Goal: Information Seeking & Learning: Check status

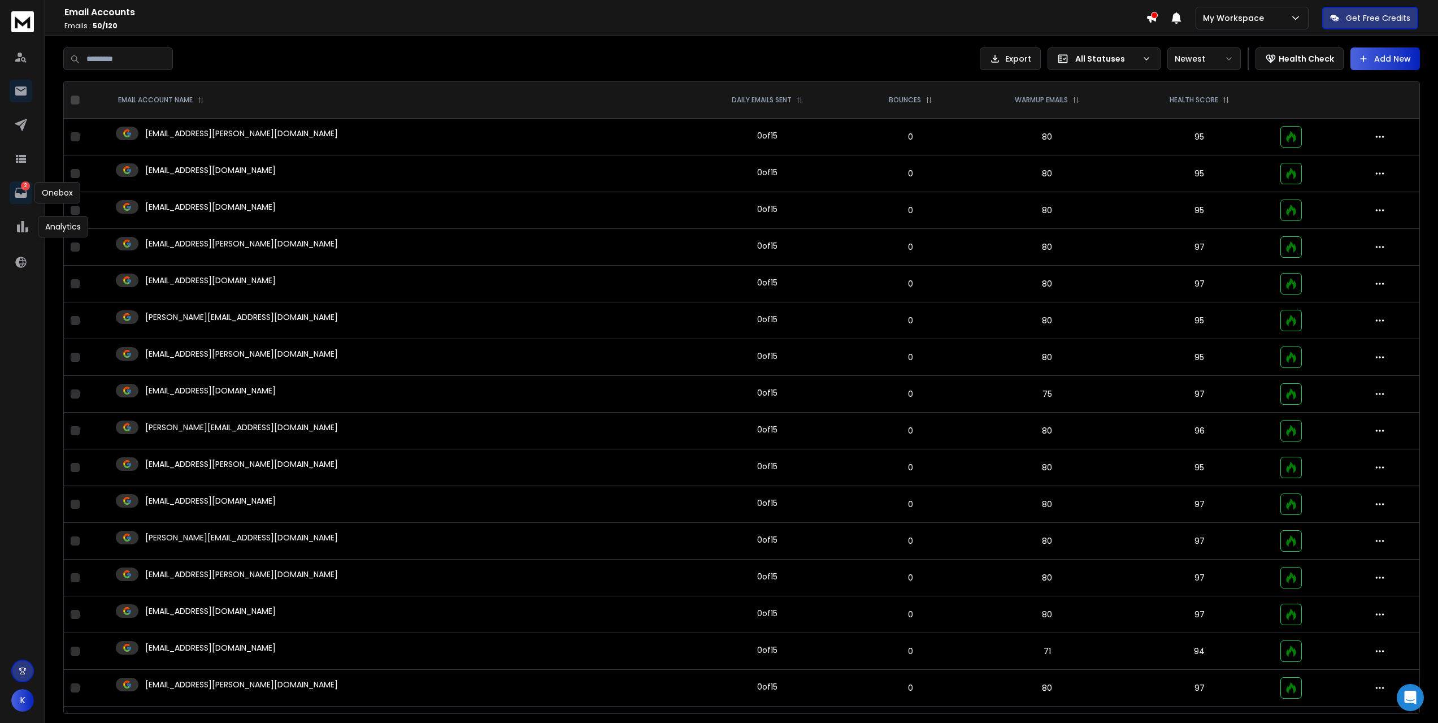
click at [20, 196] on icon at bounding box center [21, 193] width 12 height 10
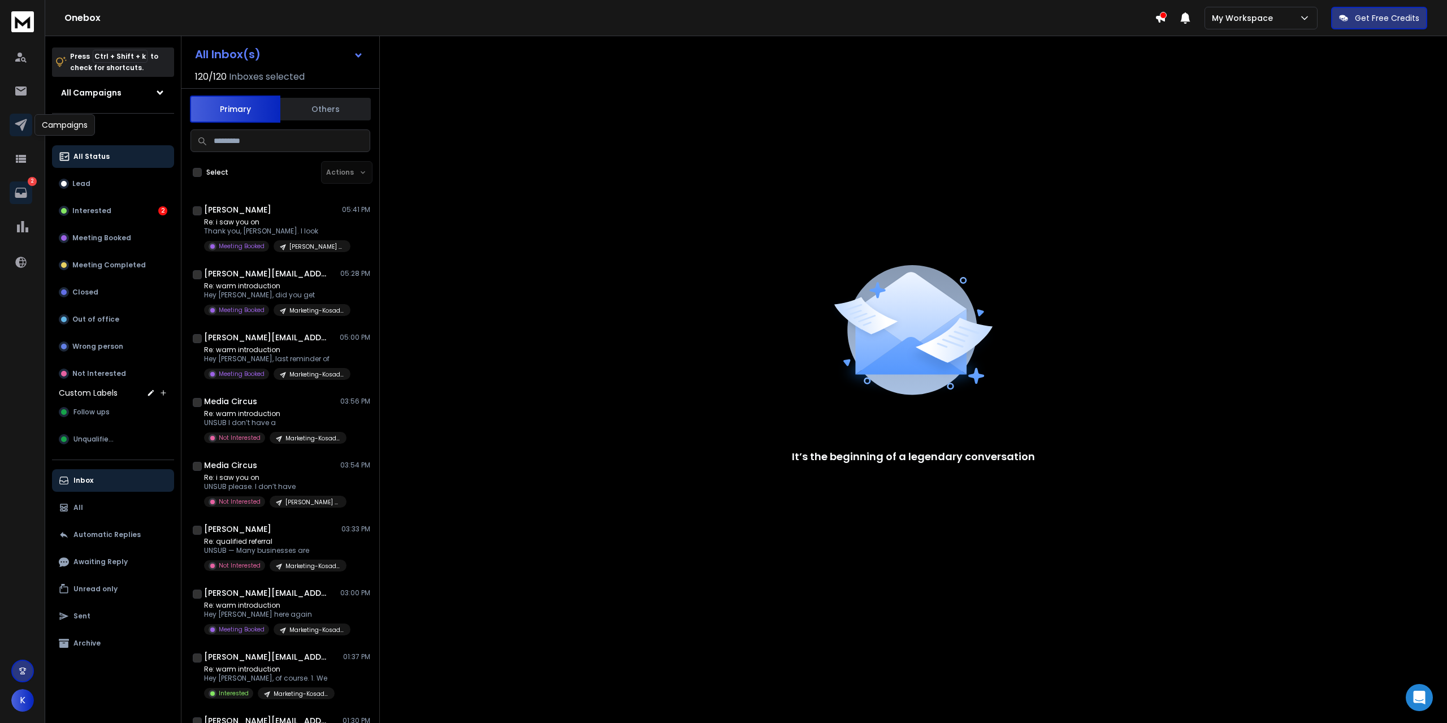
click at [23, 119] on icon at bounding box center [21, 125] width 14 height 14
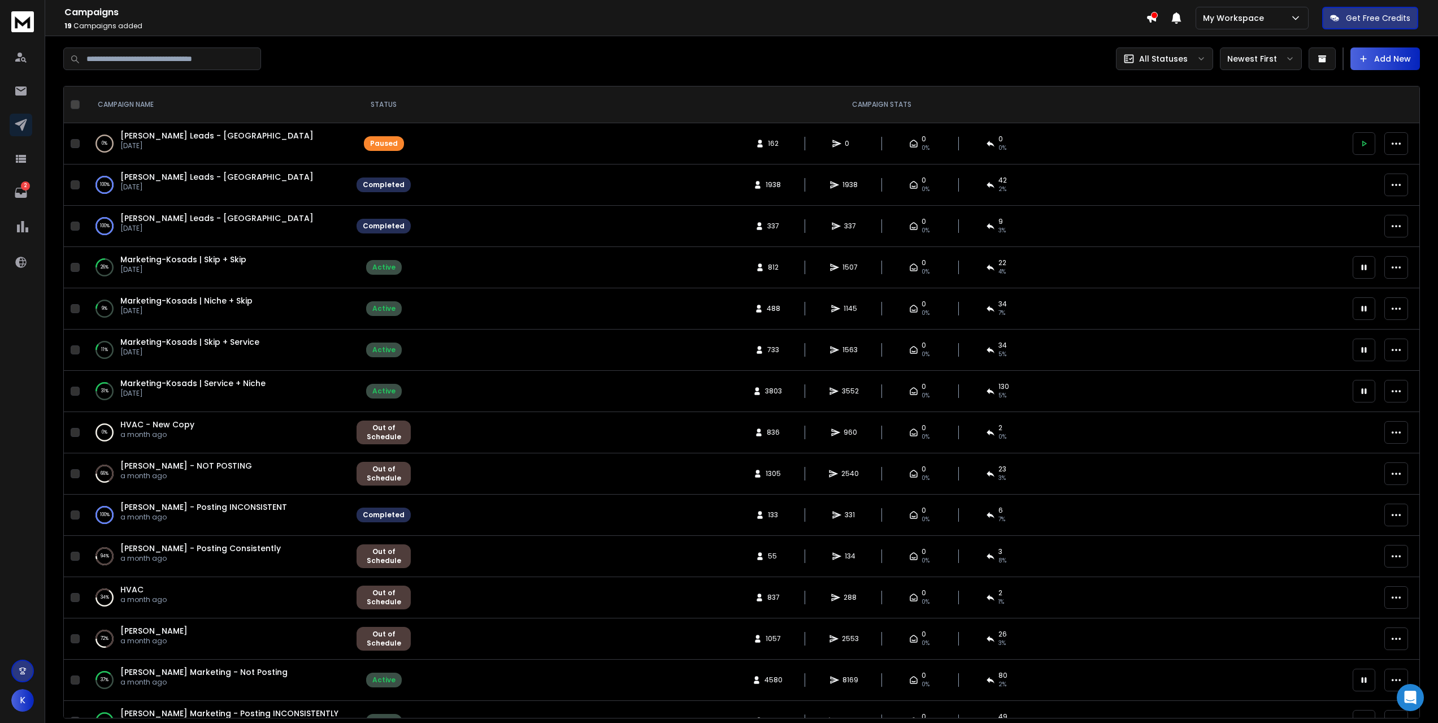
click at [263, 384] on div "31 % Marketing-Kosads | Service + Niche 23 days ago" at bounding box center [216, 390] width 243 height 27
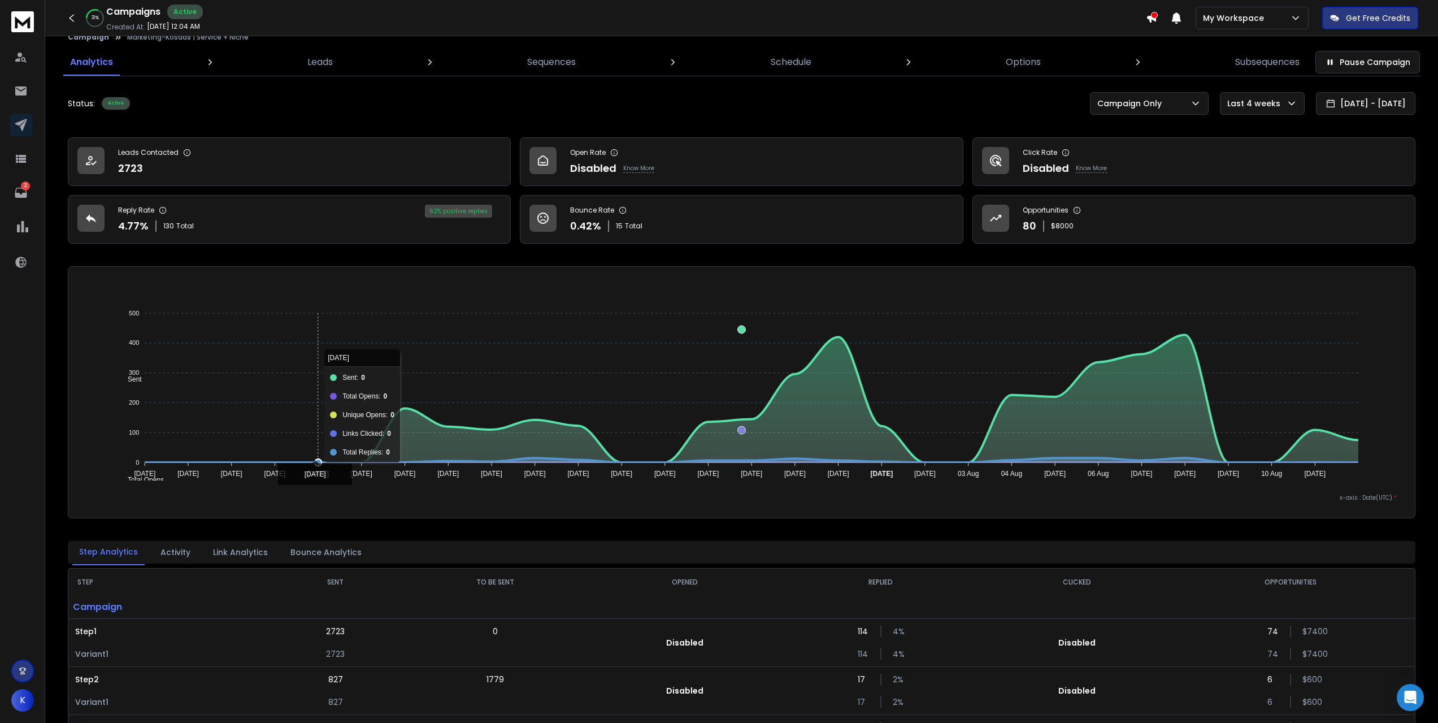
scroll to position [80, 0]
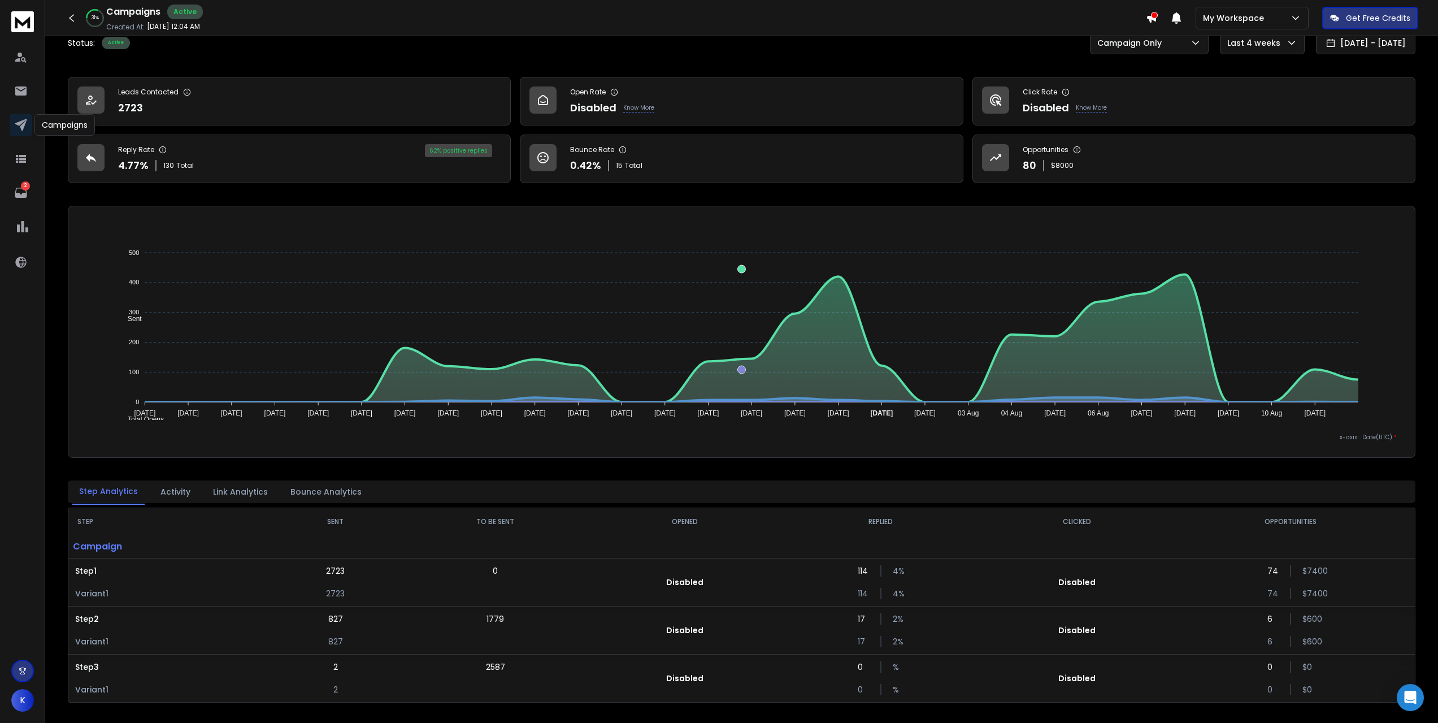
click at [13, 129] on link at bounding box center [21, 125] width 23 height 23
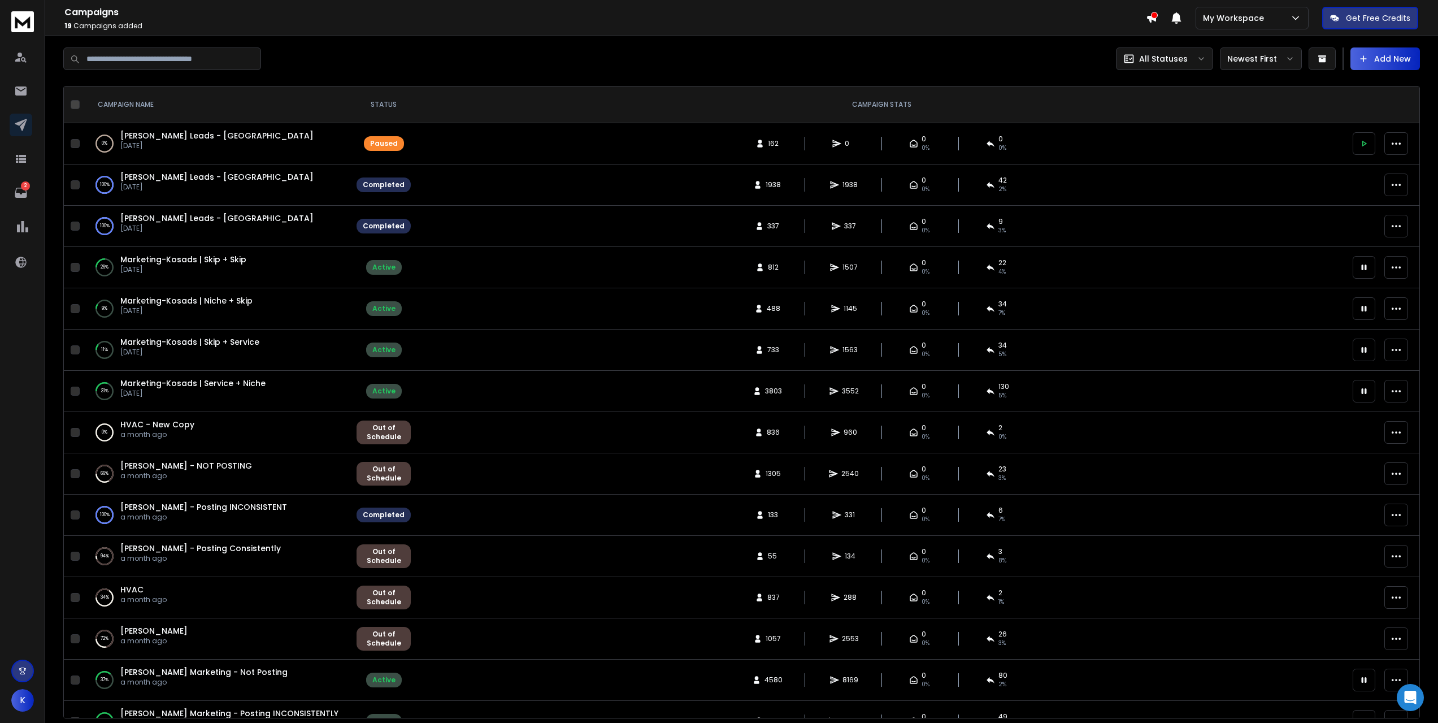
click at [538, 389] on div "3803 3552 0 0% 130 5 %" at bounding box center [881, 391] width 915 height 18
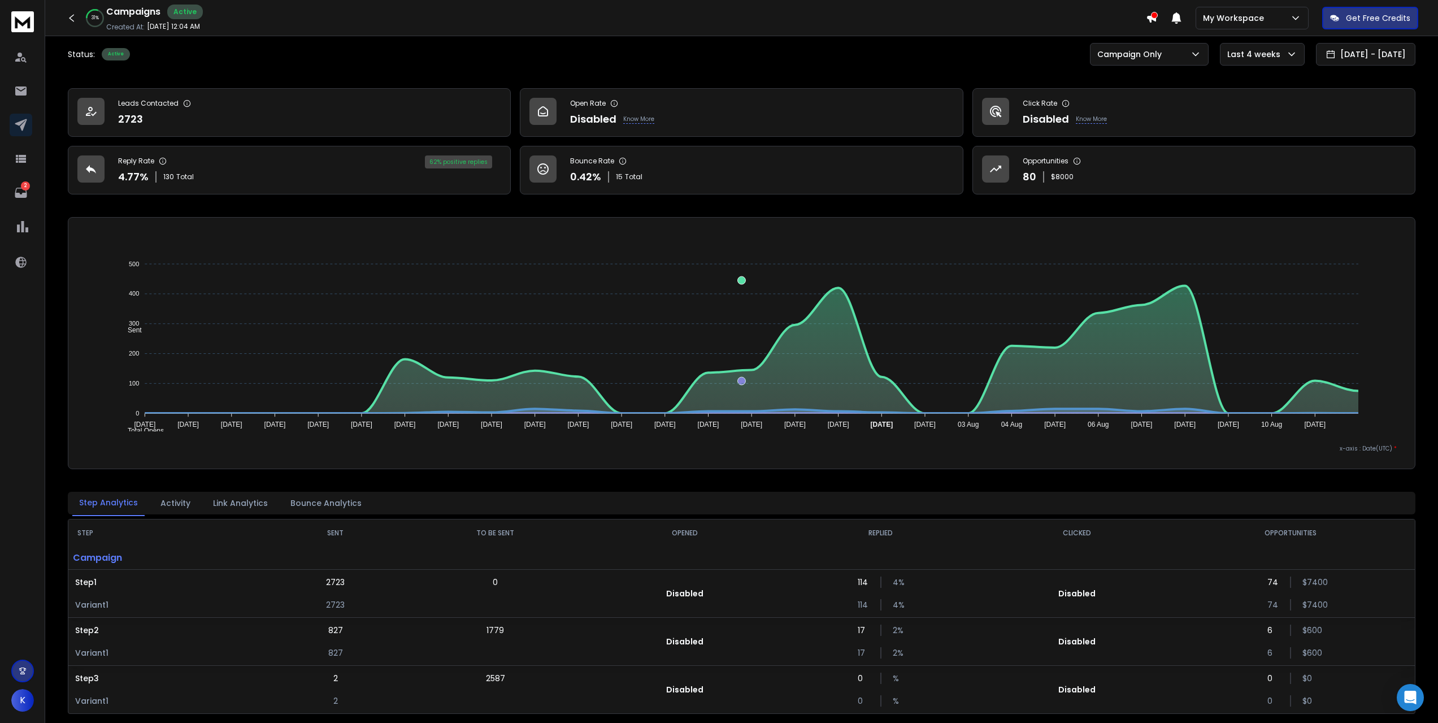
scroll to position [80, 0]
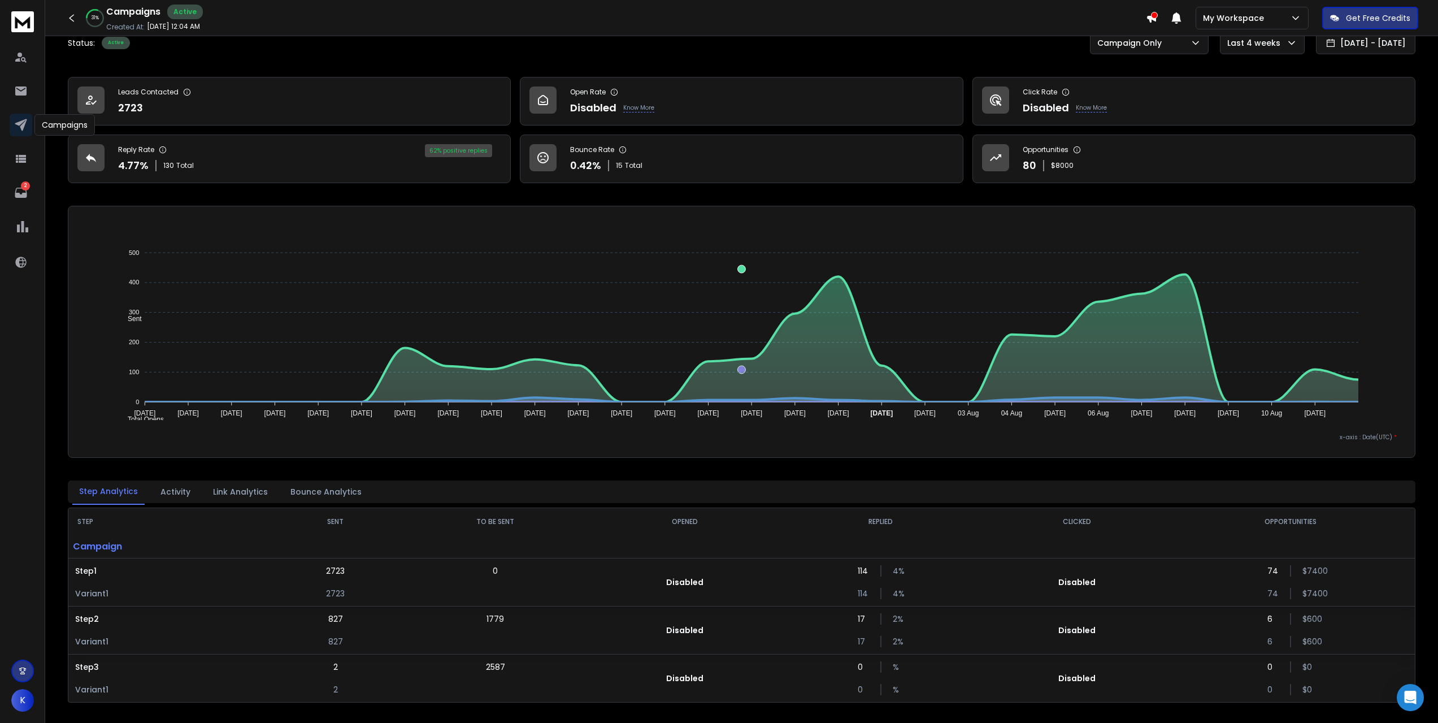
click at [14, 121] on icon at bounding box center [21, 125] width 14 height 14
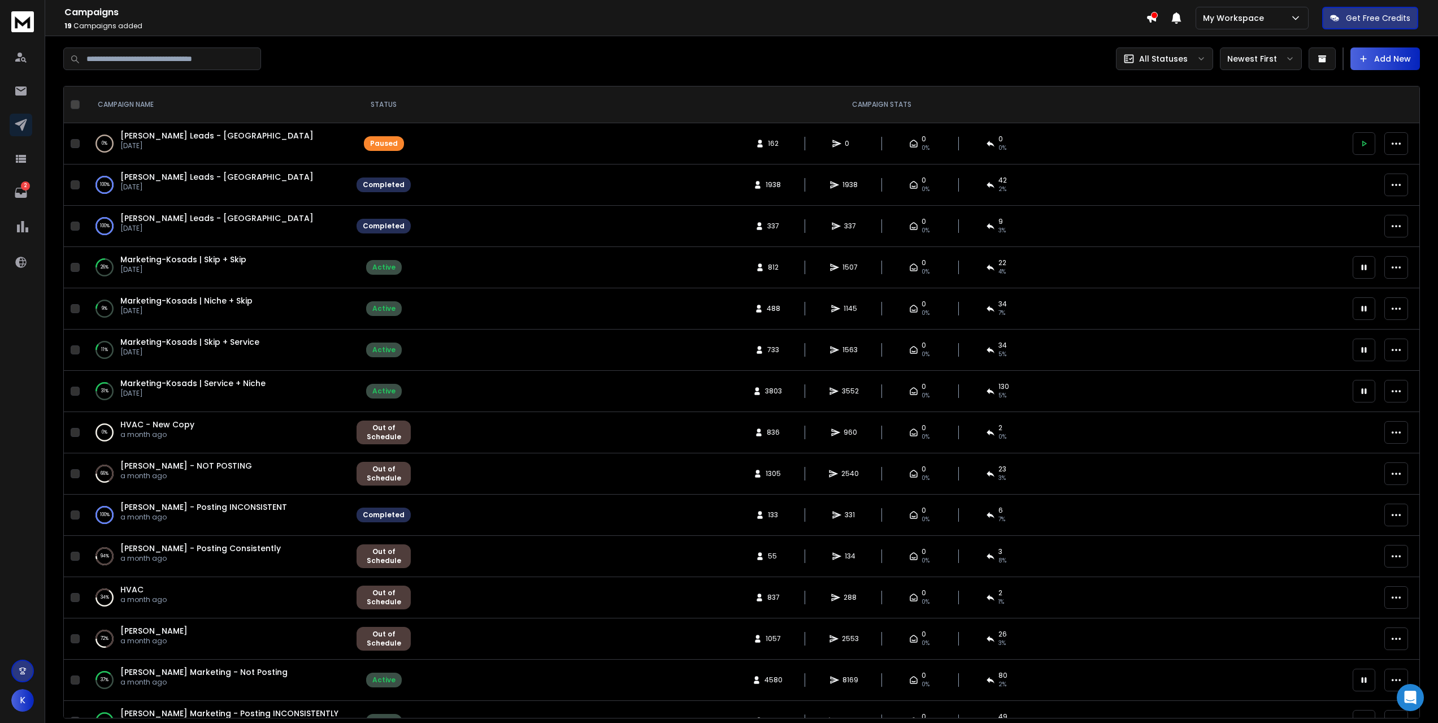
click at [232, 384] on span "Marketing-Kosads | Service + Niche" at bounding box center [192, 382] width 145 height 11
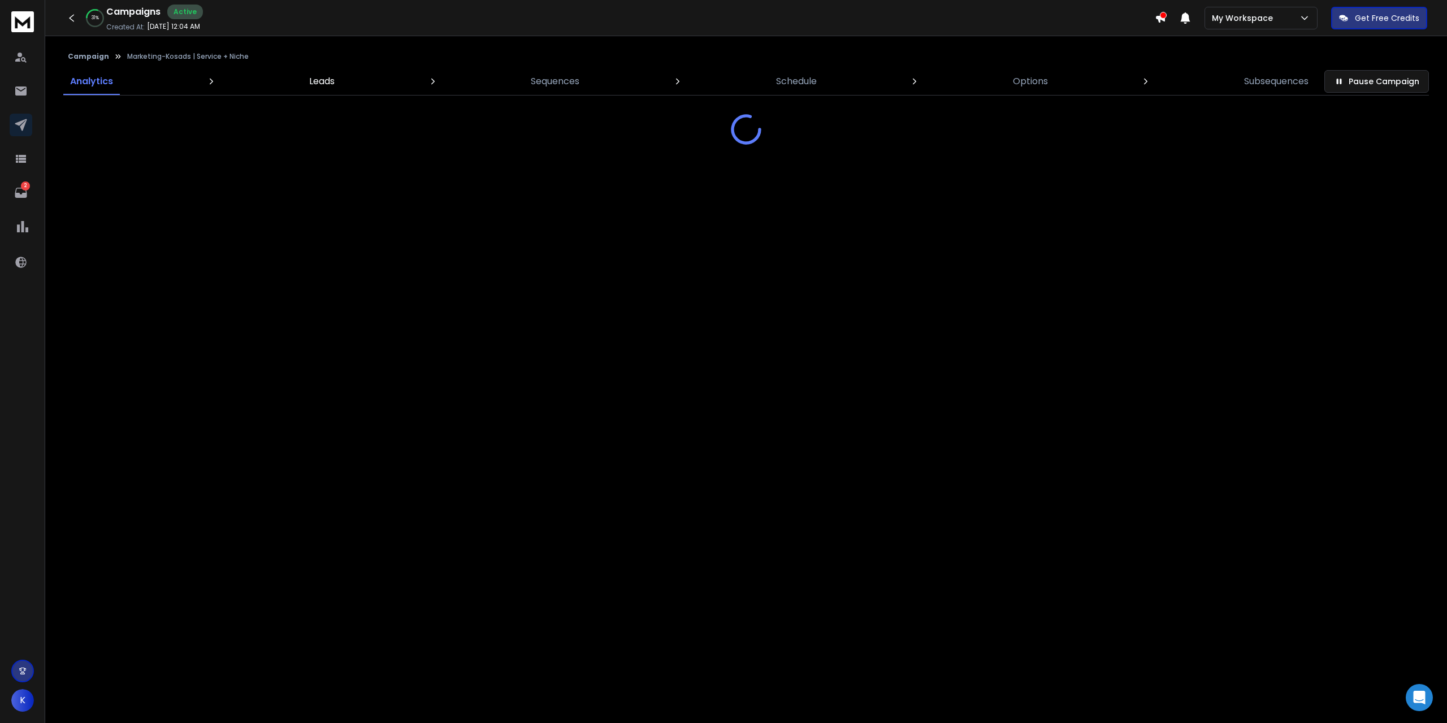
click at [304, 81] on link "Leads" at bounding box center [321, 81] width 39 height 27
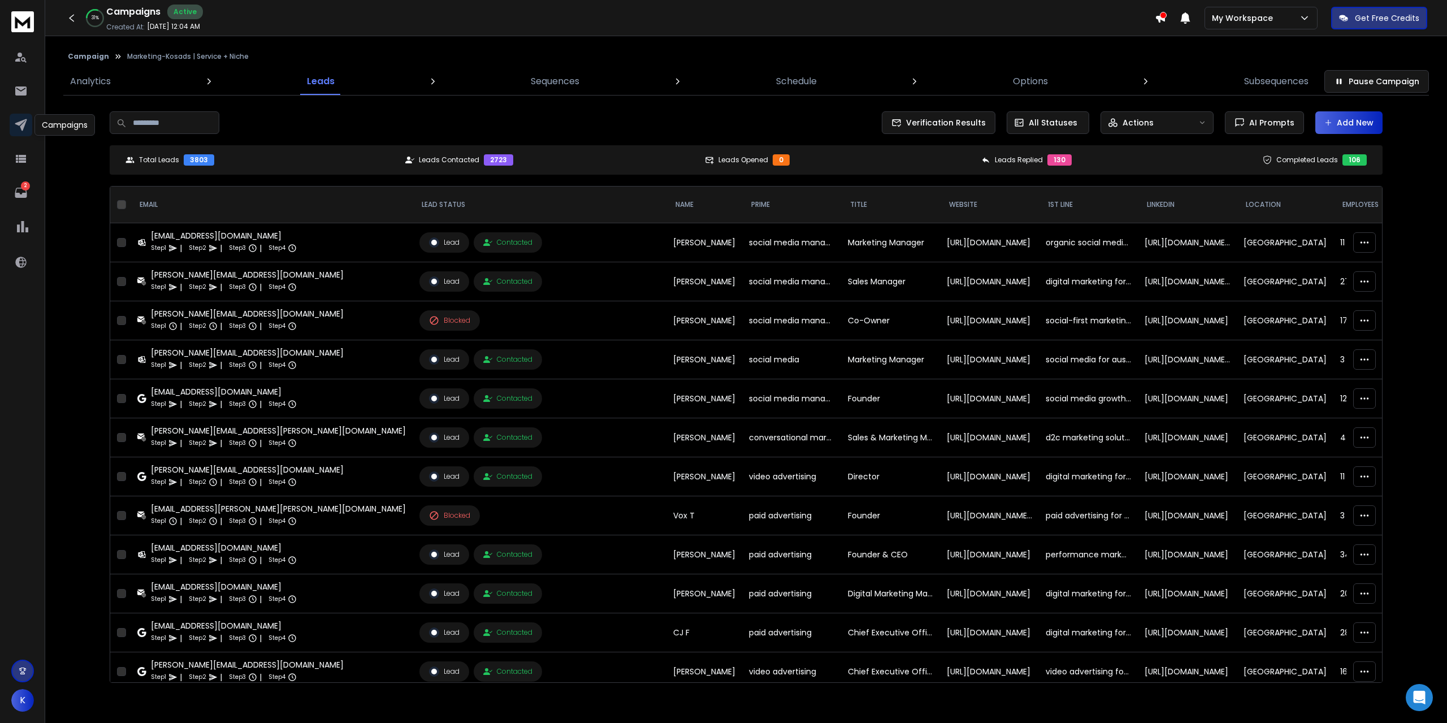
click at [24, 128] on icon at bounding box center [21, 125] width 14 height 14
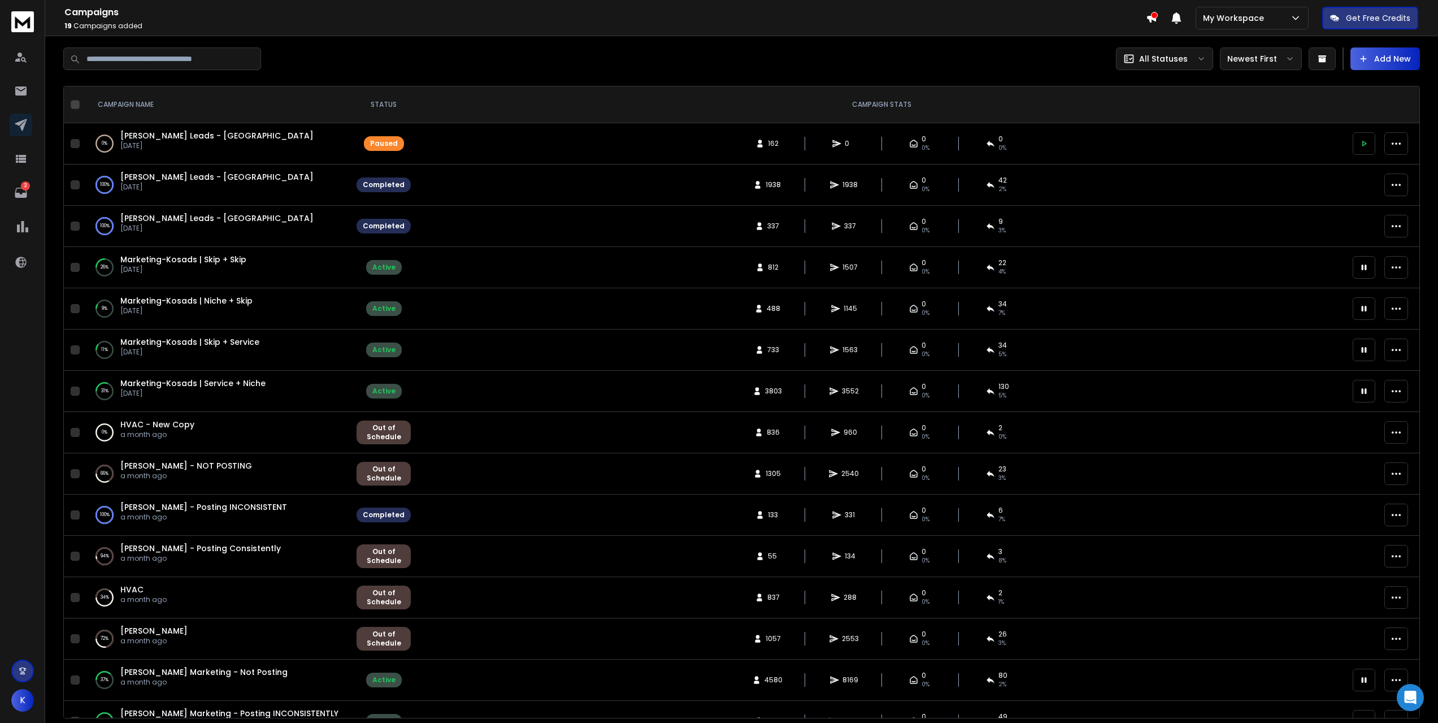
click at [240, 383] on span "Marketing-Kosads | Service + Niche" at bounding box center [192, 382] width 145 height 11
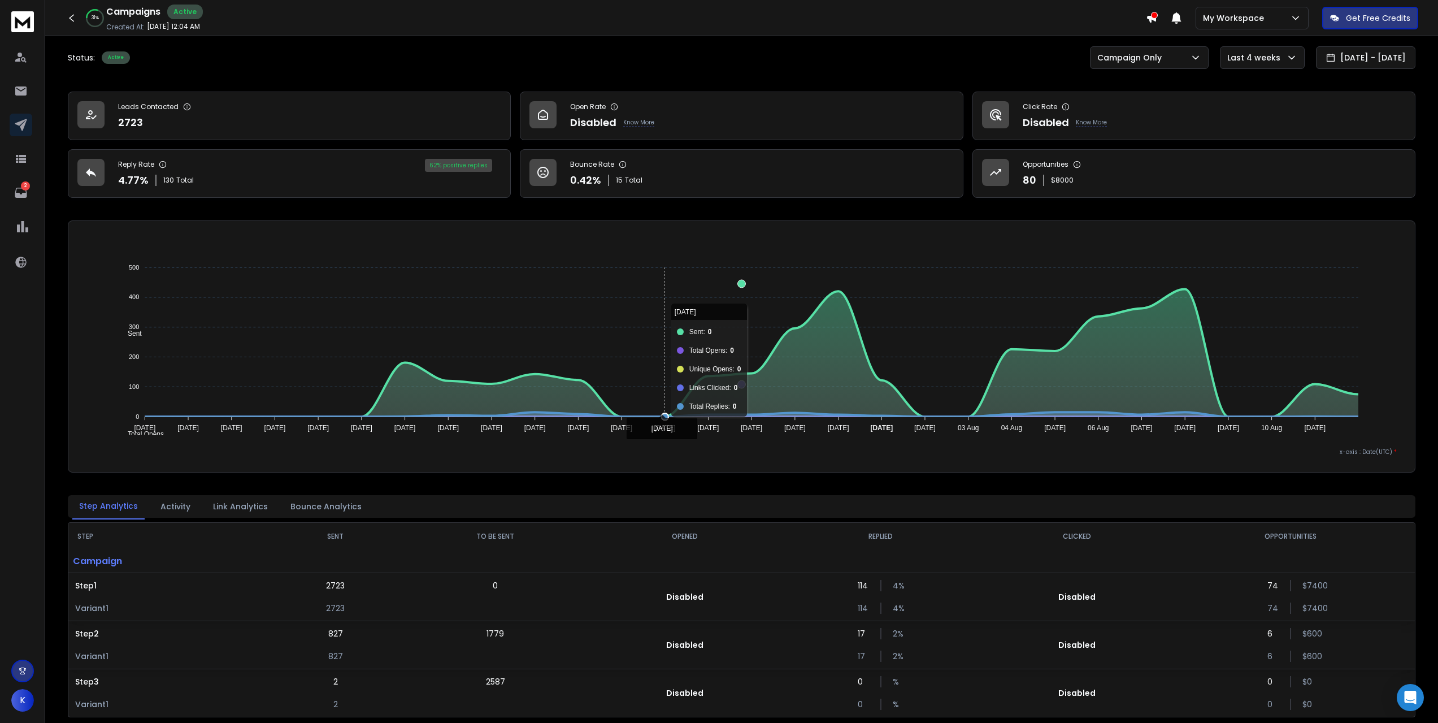
scroll to position [80, 0]
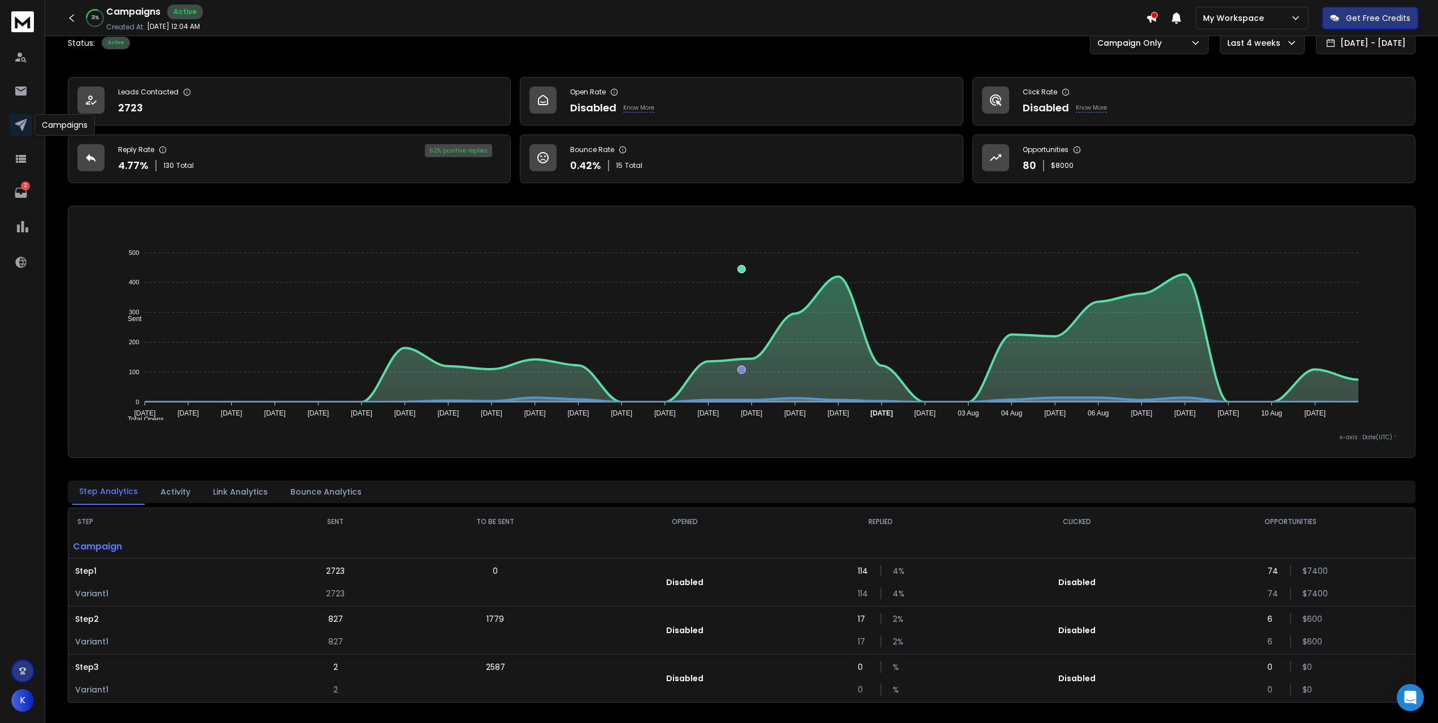
click at [19, 126] on icon at bounding box center [21, 125] width 14 height 14
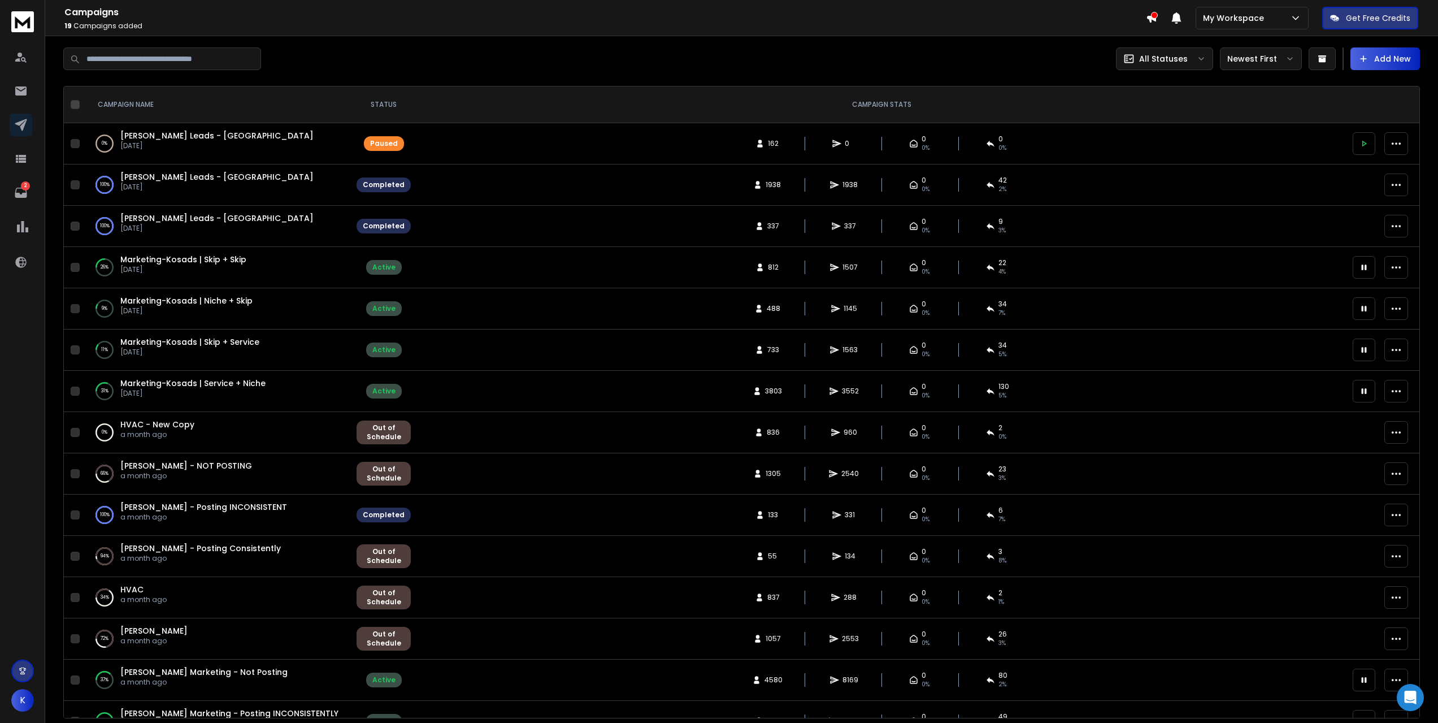
click at [256, 346] on span "Marketing-Kosads | Skip + Service" at bounding box center [189, 341] width 139 height 11
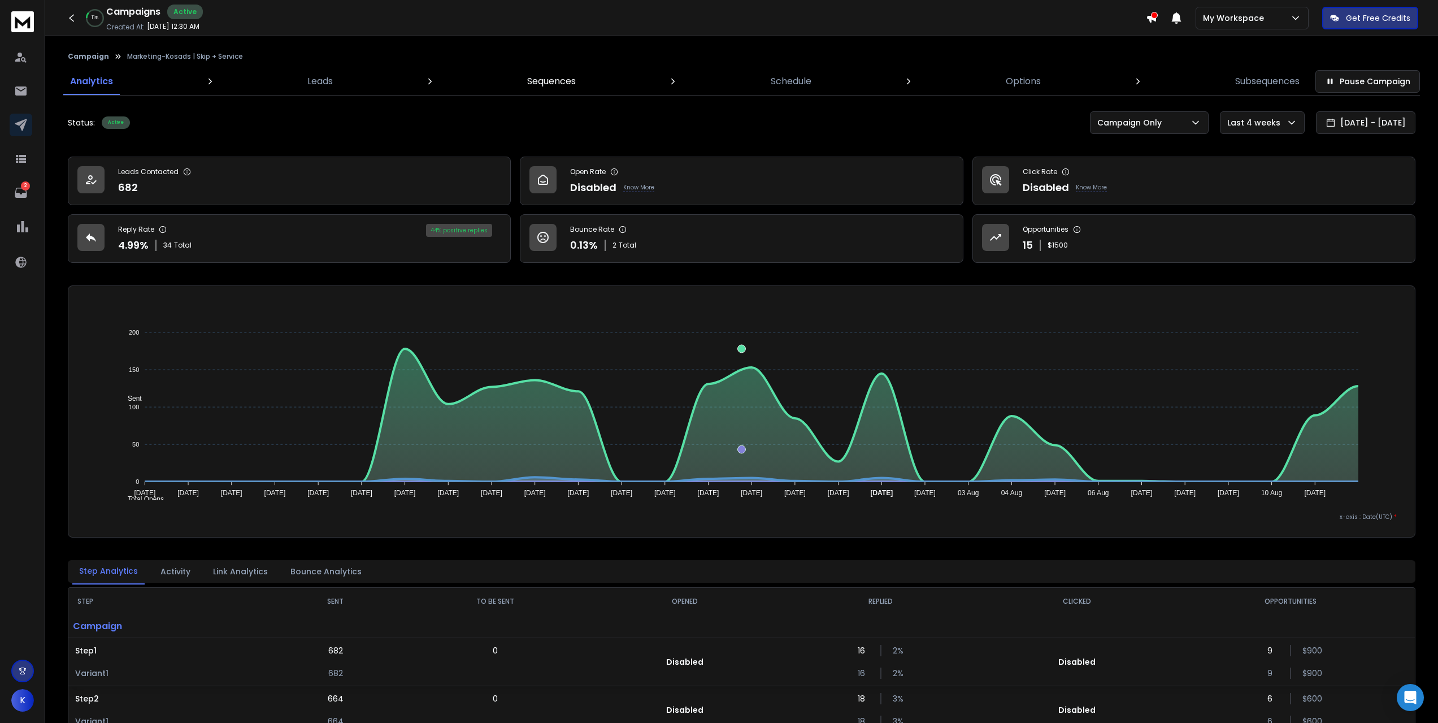
click at [580, 83] on link "Sequences" at bounding box center [551, 81] width 62 height 27
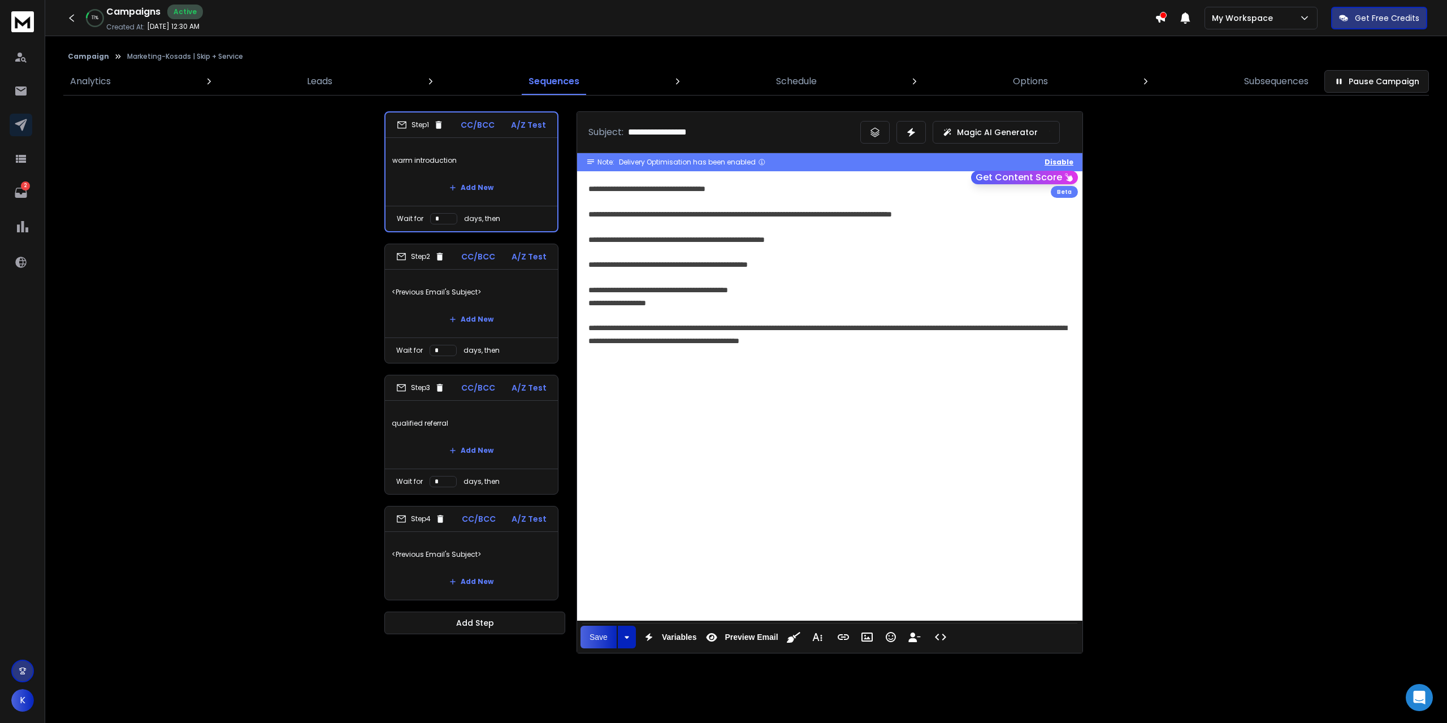
click at [472, 548] on p "<Previous Email's Subject>" at bounding box center [471, 554] width 159 height 32
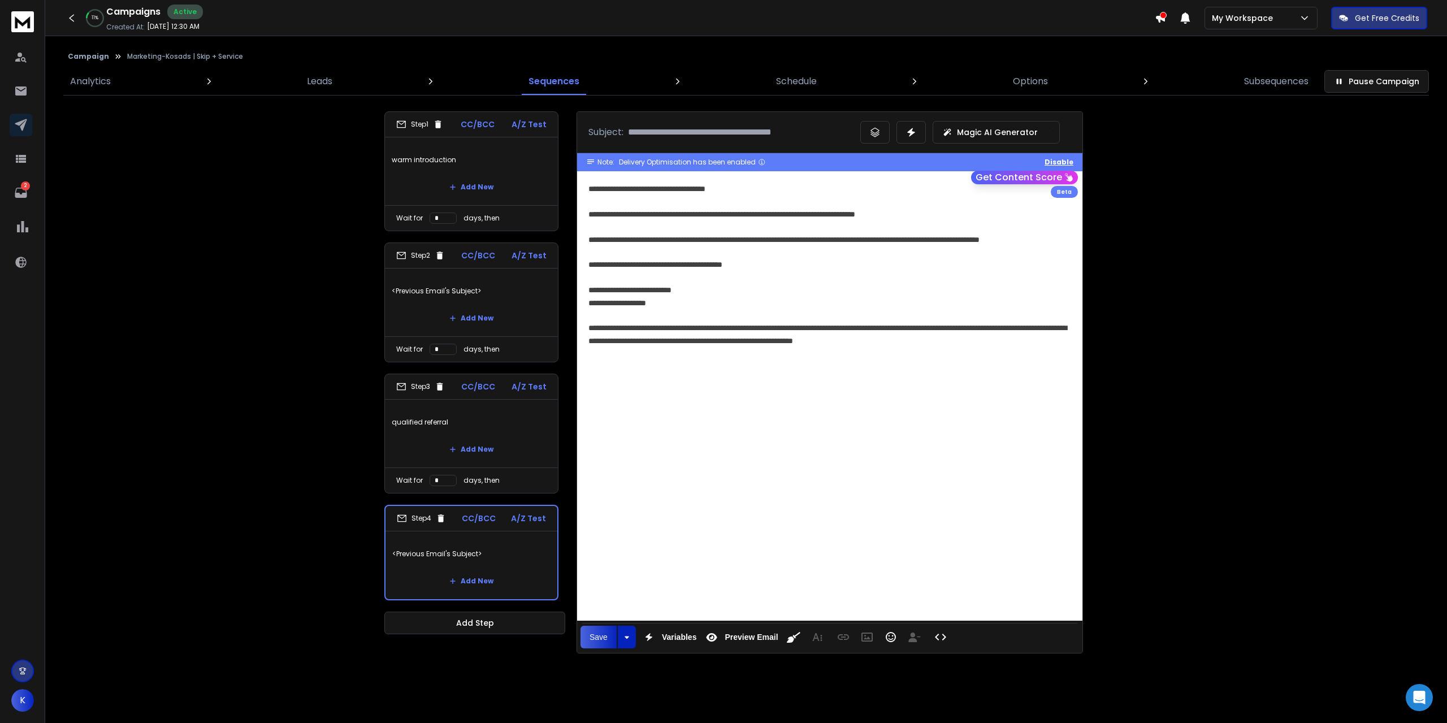
click at [481, 424] on p "qualified referral" at bounding box center [471, 422] width 159 height 32
type input "**********"
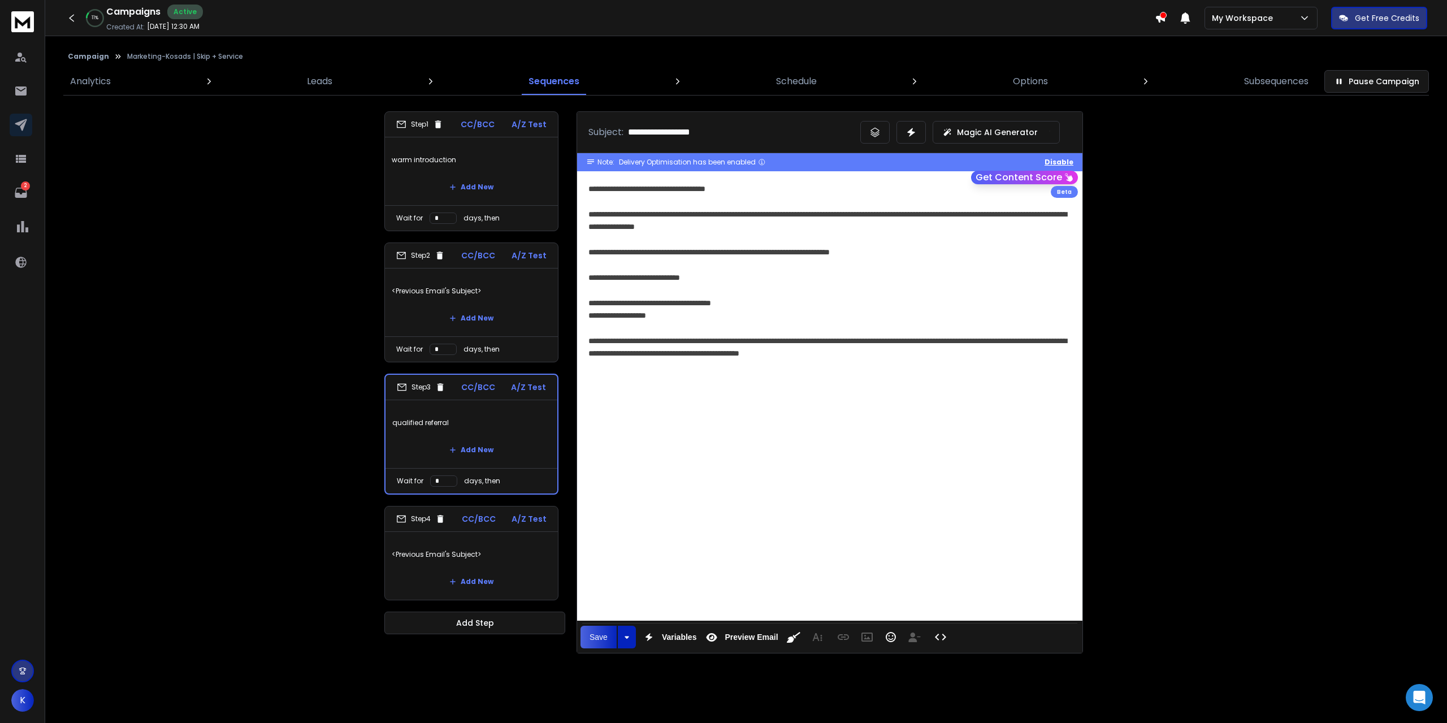
click at [492, 539] on p "<Previous Email's Subject>" at bounding box center [471, 554] width 159 height 32
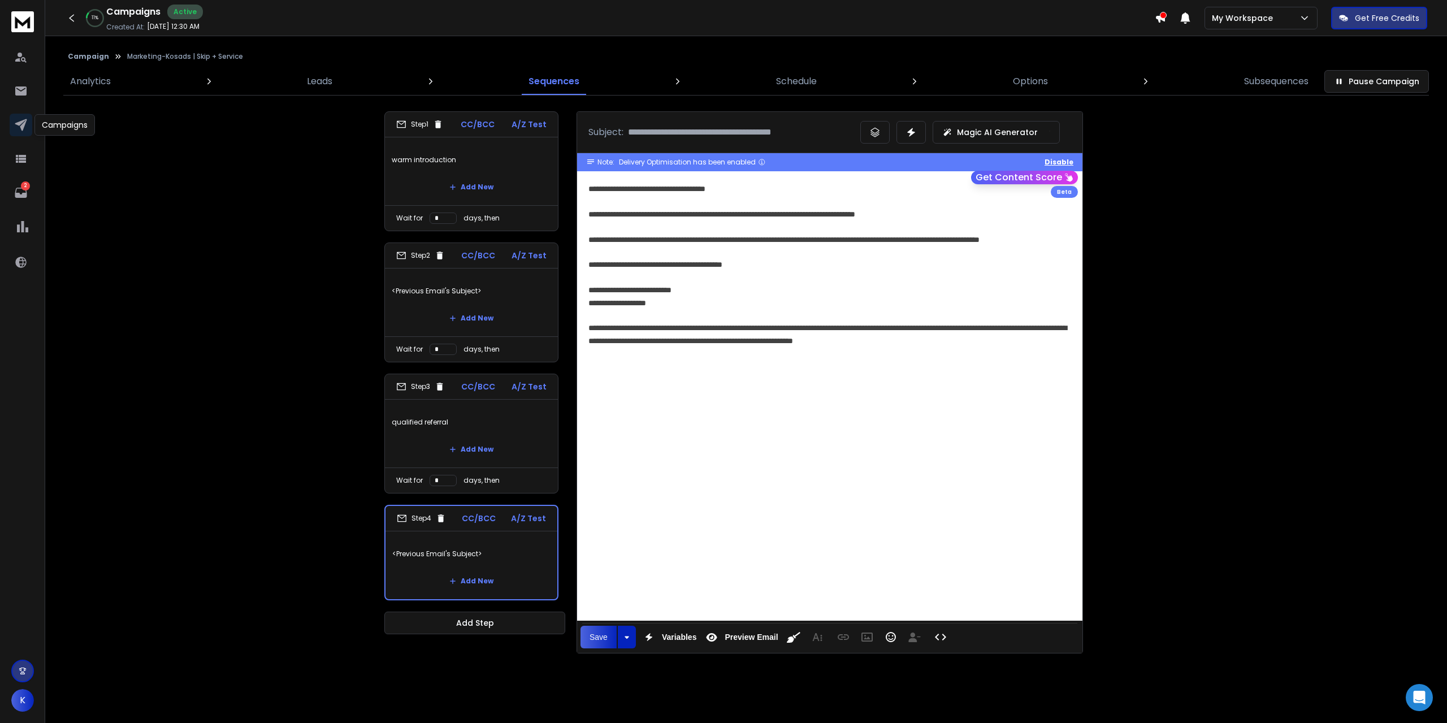
click at [18, 129] on icon at bounding box center [21, 125] width 14 height 14
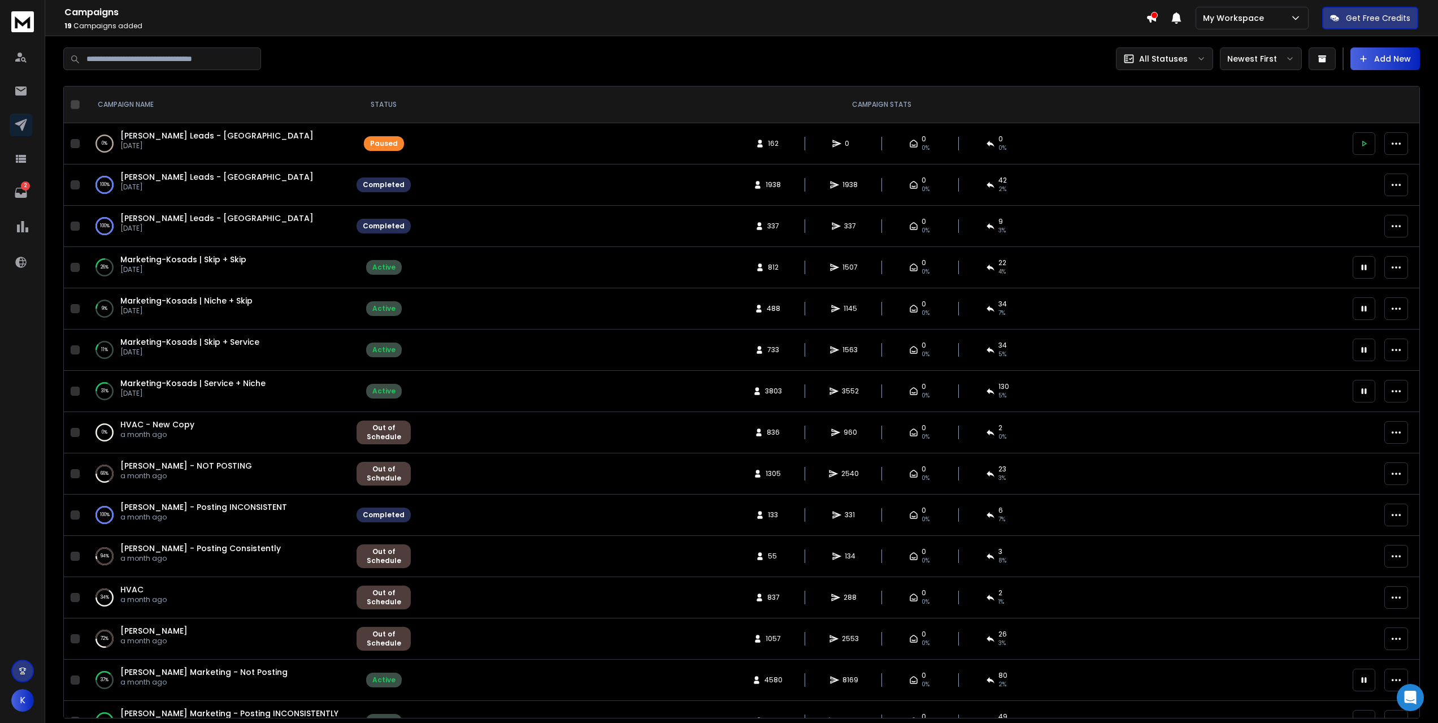
click at [424, 264] on div "812 1507 0 0% 22 4 %" at bounding box center [881, 267] width 915 height 18
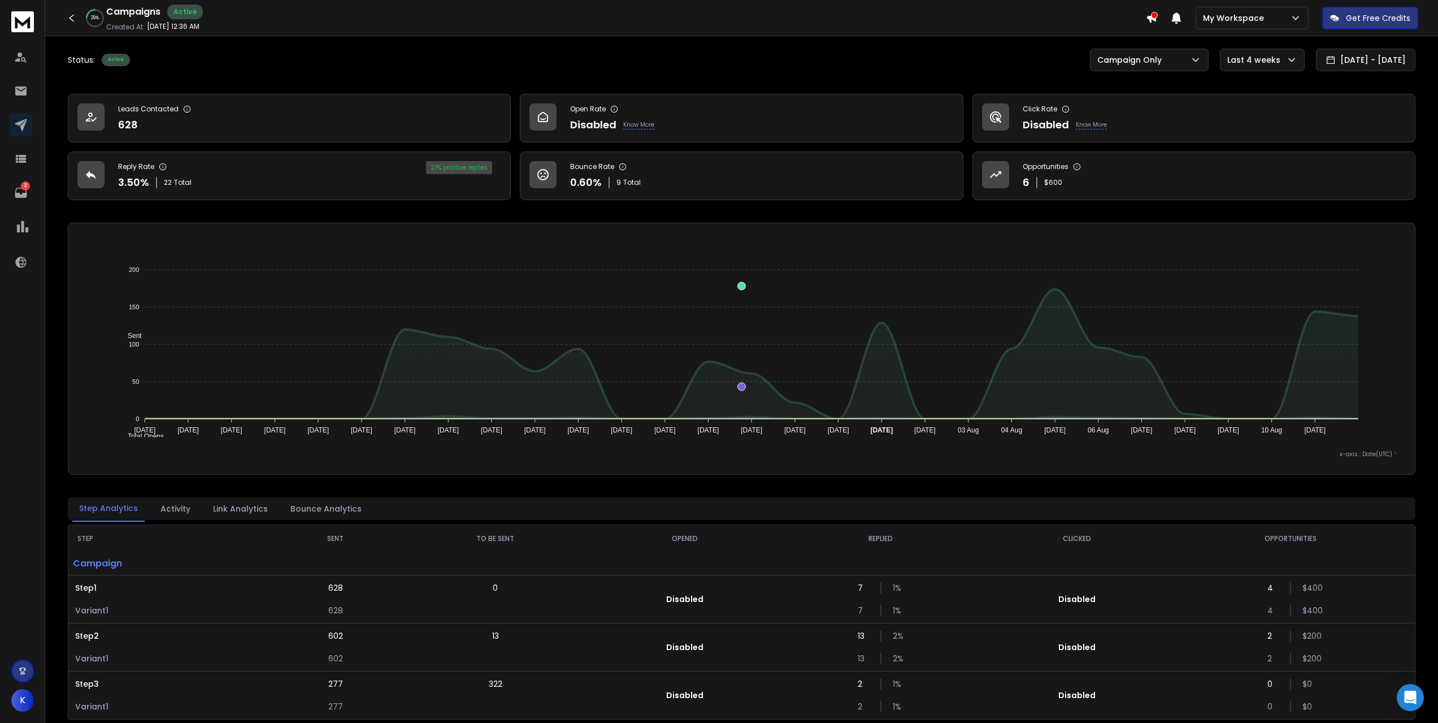
scroll to position [80, 0]
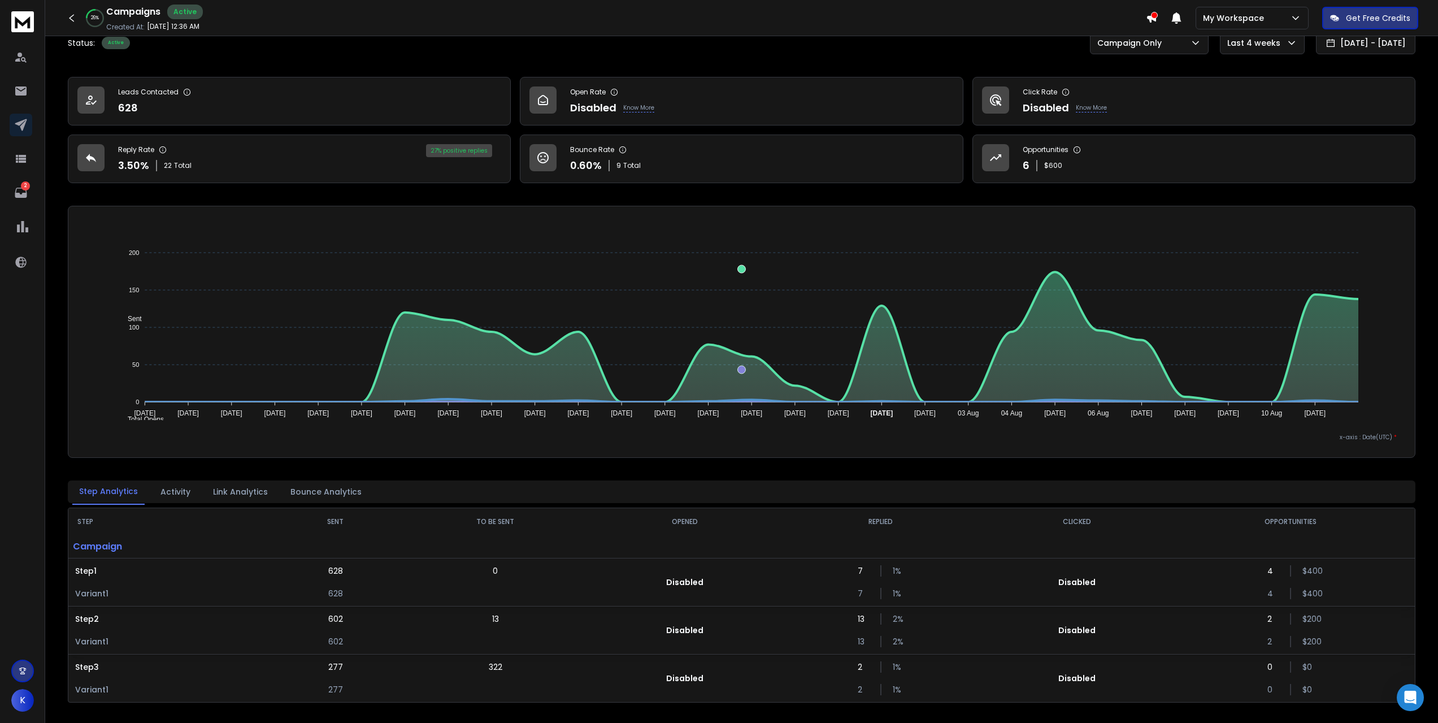
click at [298, 488] on button "Bounce Analytics" at bounding box center [326, 491] width 85 height 25
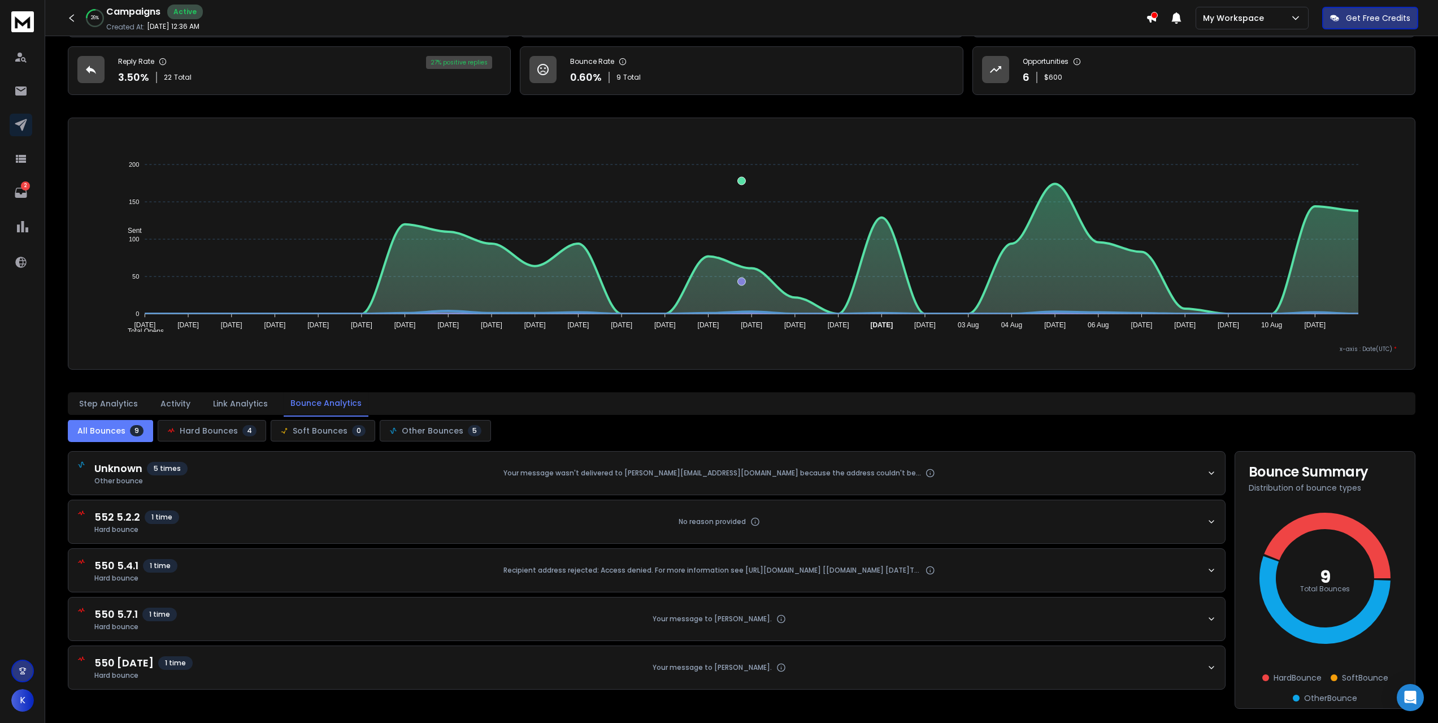
scroll to position [174, 0]
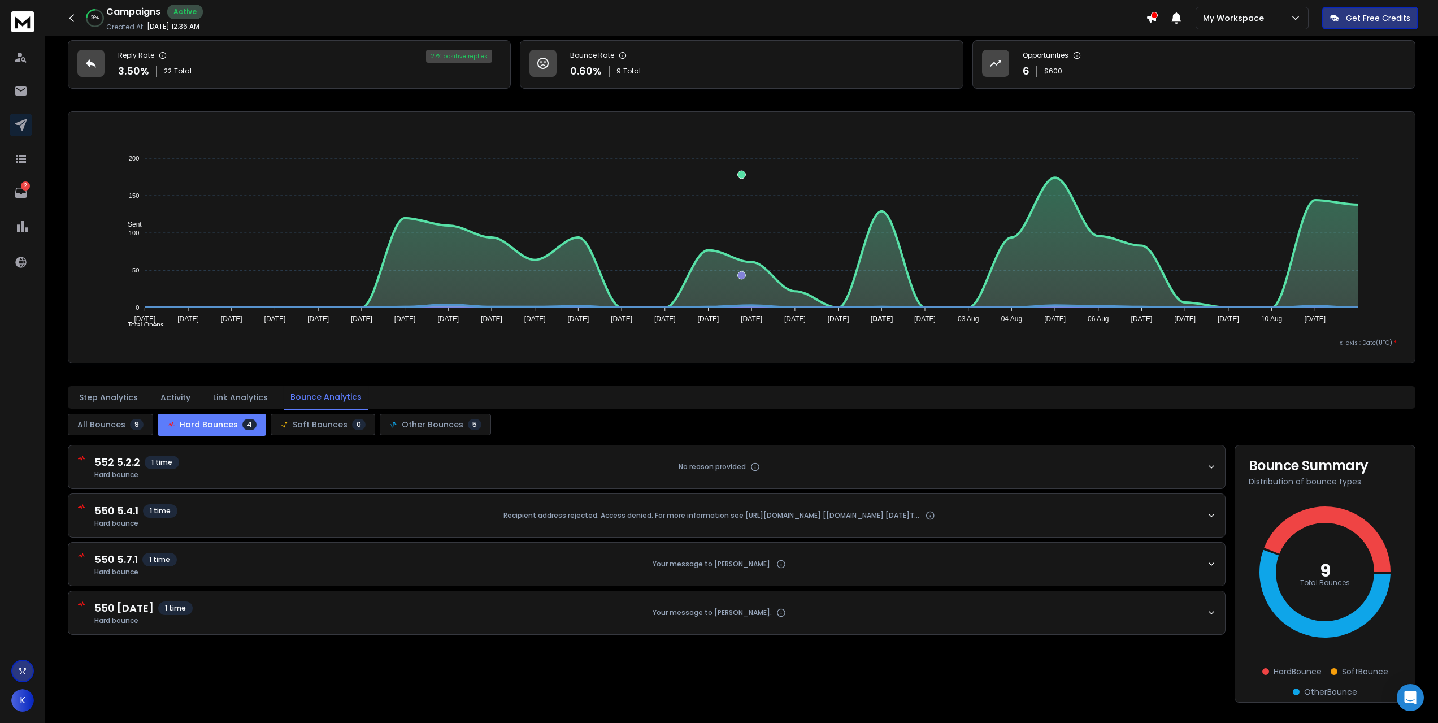
click at [189, 424] on span "Hard Bounces" at bounding box center [209, 424] width 58 height 11
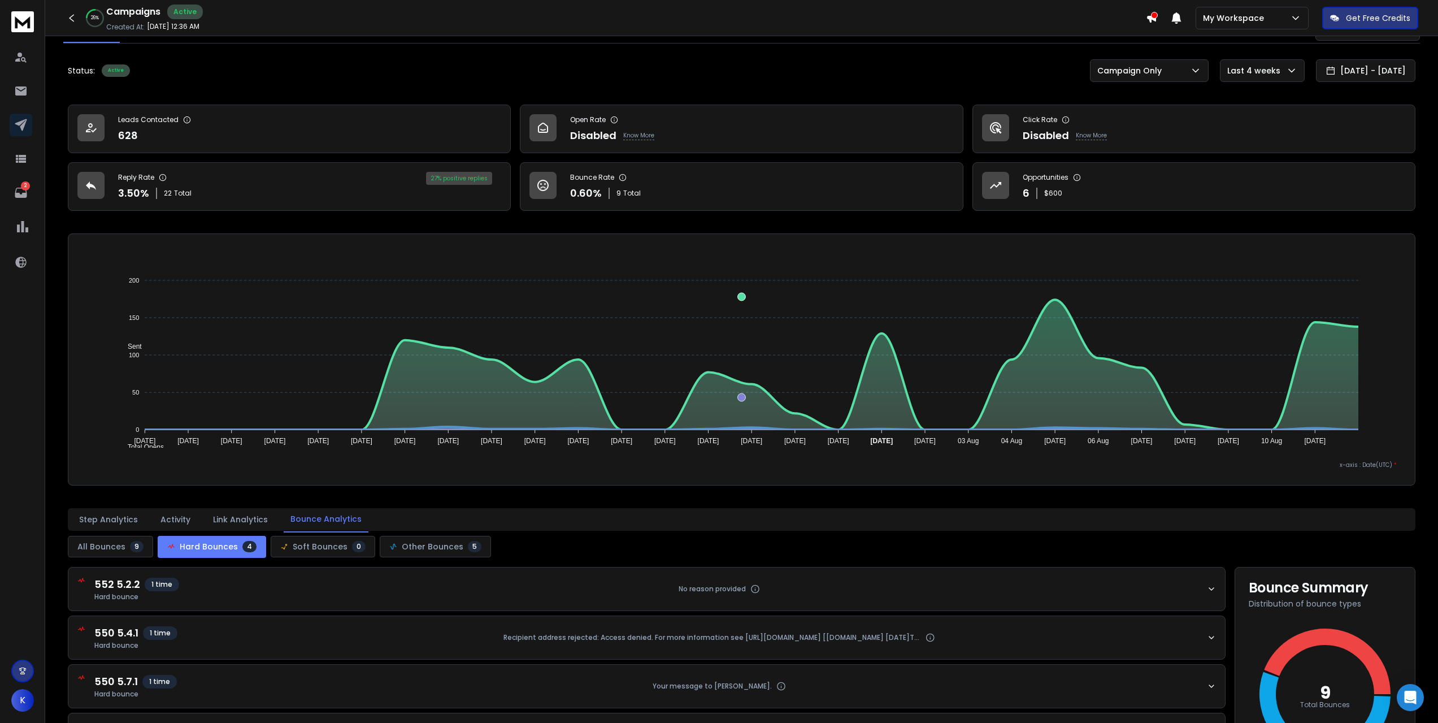
click at [224, 400] on div "Leads Contacted 628 Open Rate Disabled Know More Click Rate Disabled Know More …" at bounding box center [742, 467] width 1348 height 724
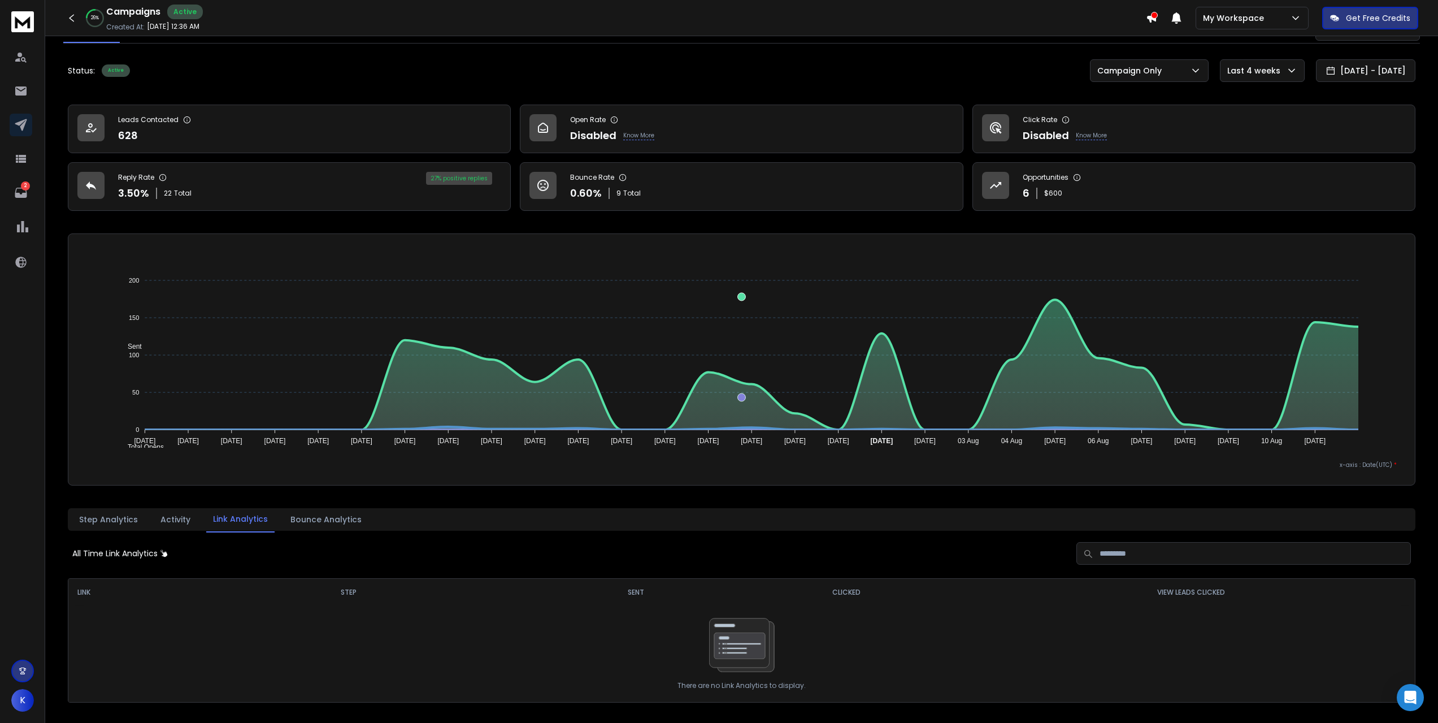
click at [170, 511] on button "Activity" at bounding box center [176, 519] width 44 height 25
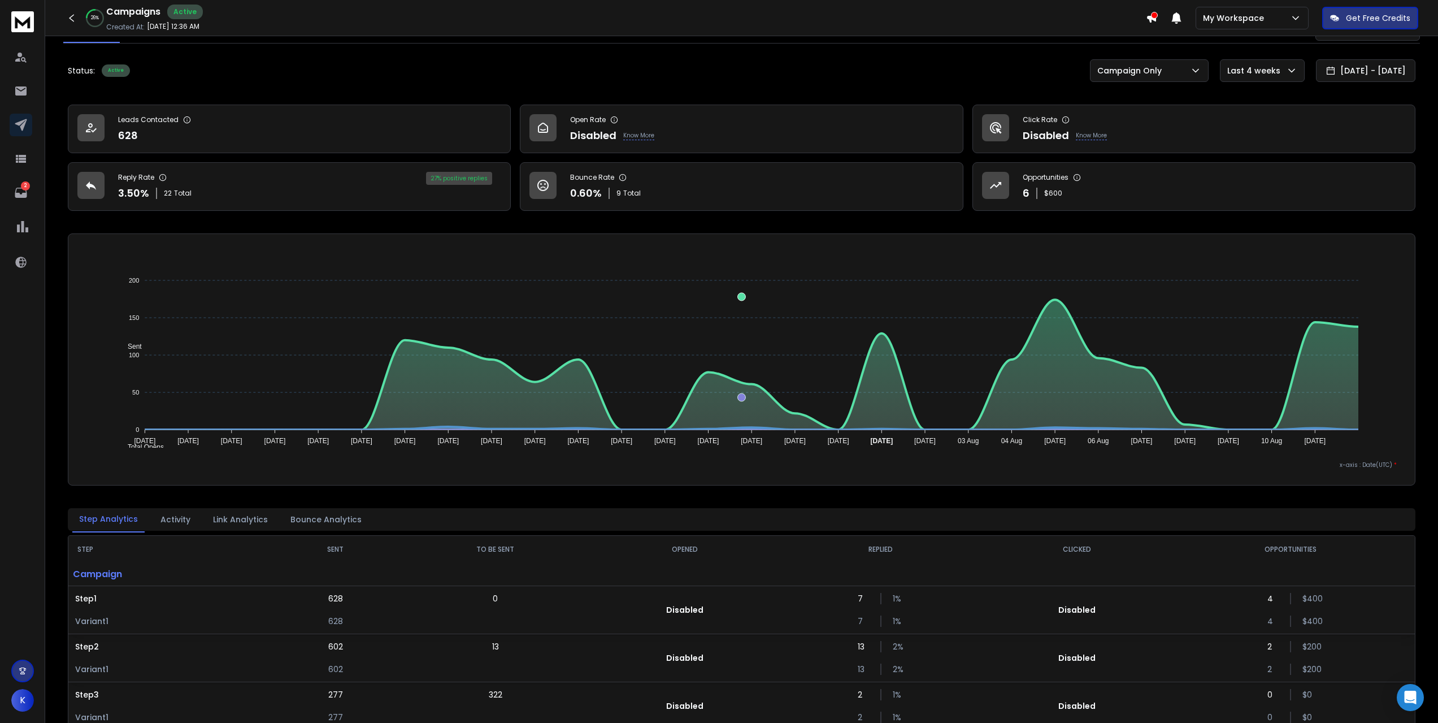
click at [107, 523] on button "Step Analytics" at bounding box center [108, 519] width 72 height 26
click at [26, 702] on span "K" at bounding box center [22, 700] width 23 height 23
click at [78, 676] on p "Settings" at bounding box center [70, 681] width 32 height 11
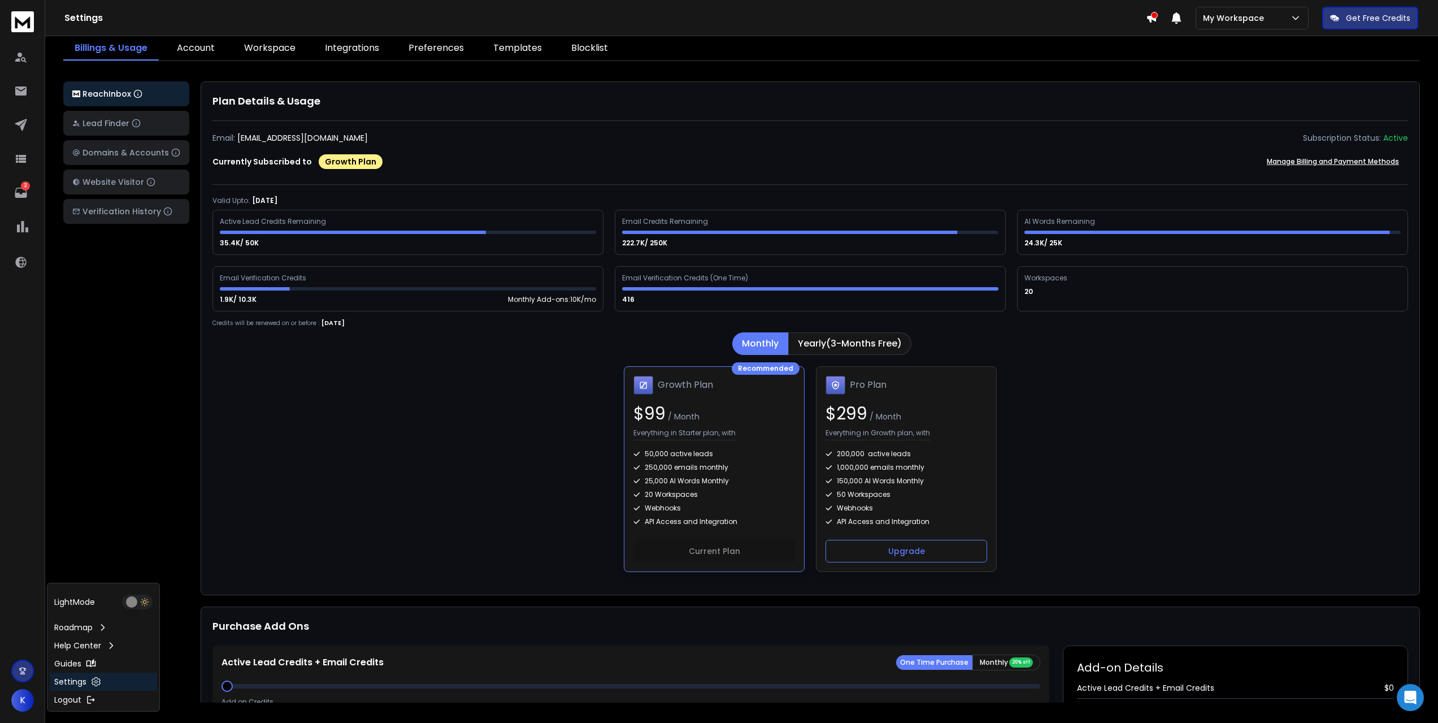
scroll to position [11, 0]
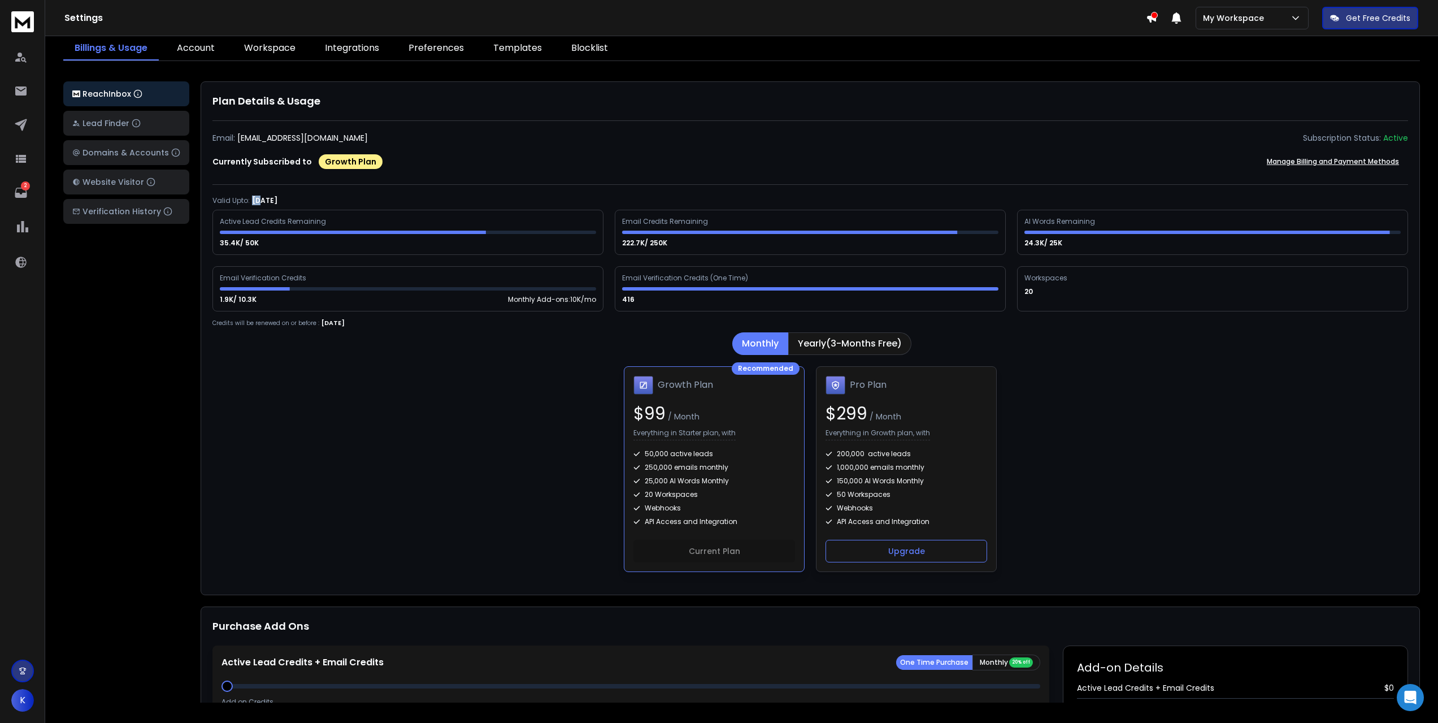
drag, startPoint x: 249, startPoint y: 200, endPoint x: 267, endPoint y: 202, distance: 18.2
click at [256, 200] on p "13 Aug, 2025" at bounding box center [264, 200] width 25 height 9
click at [1405, 692] on icon "Open Intercom Messenger" at bounding box center [1410, 697] width 15 height 15
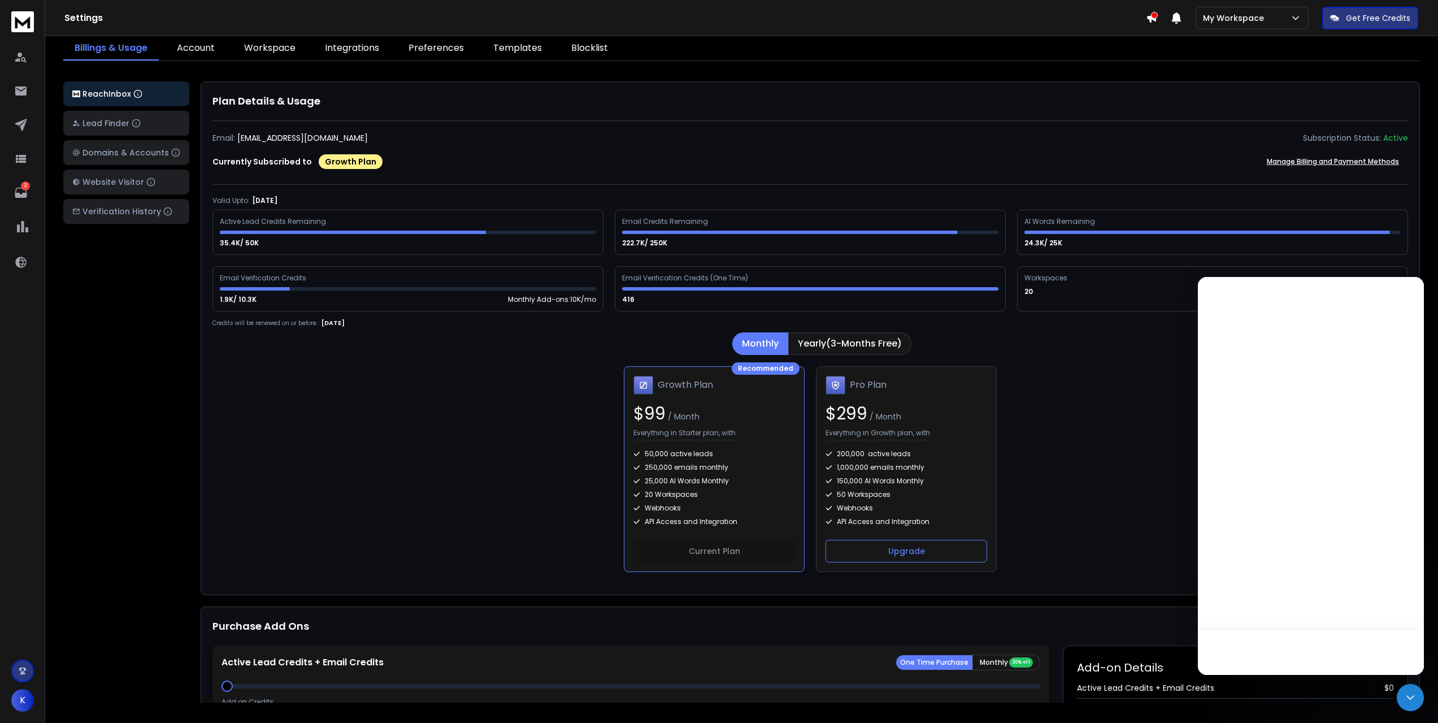
scroll to position [0, 0]
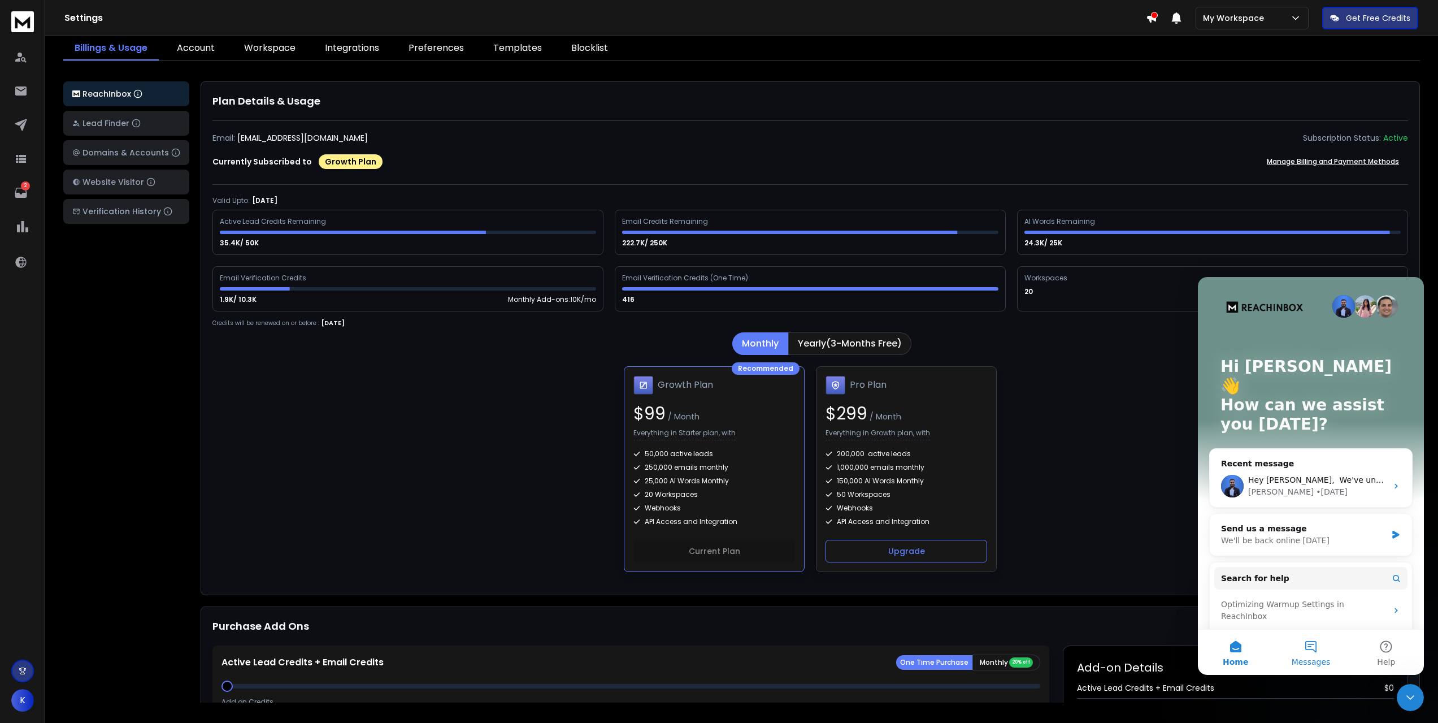
click at [1321, 642] on button "Messages" at bounding box center [1310, 651] width 75 height 45
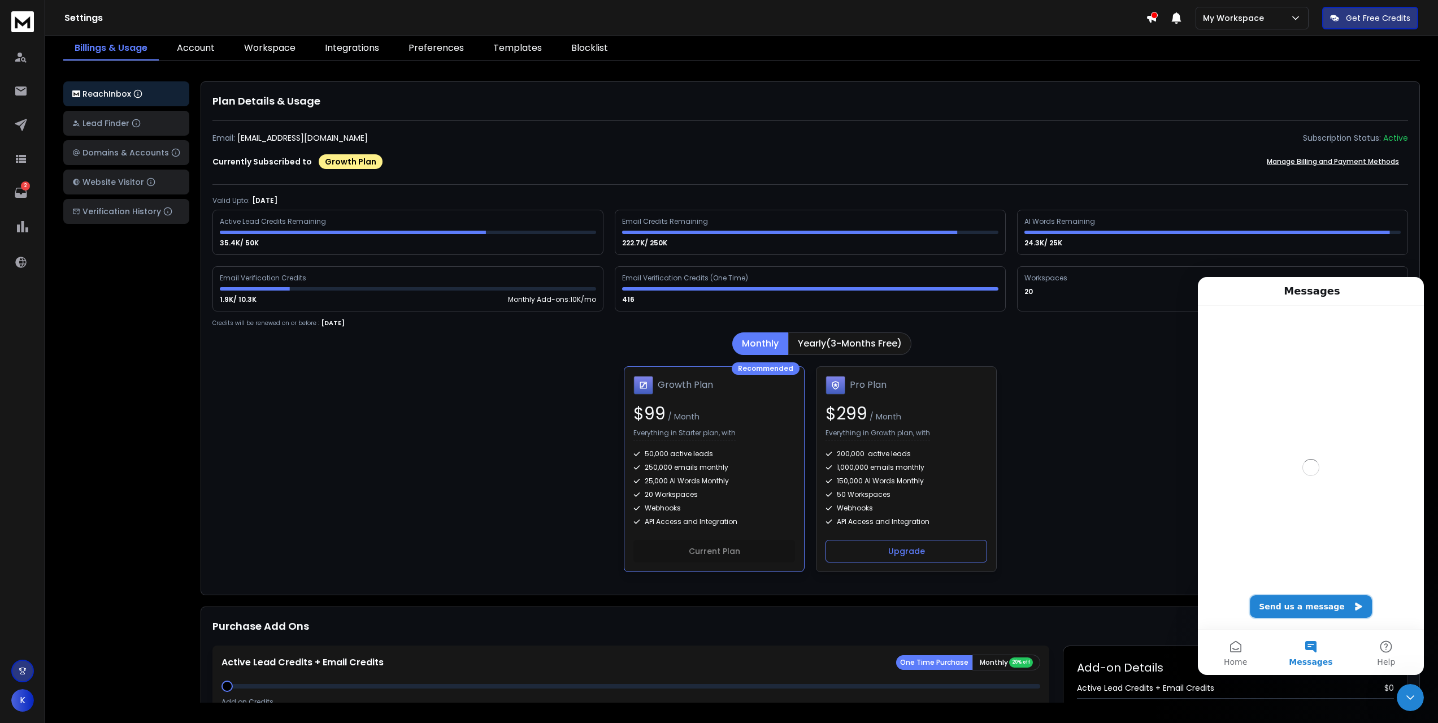
click at [1322, 607] on button "Send us a message" at bounding box center [1311, 606] width 122 height 23
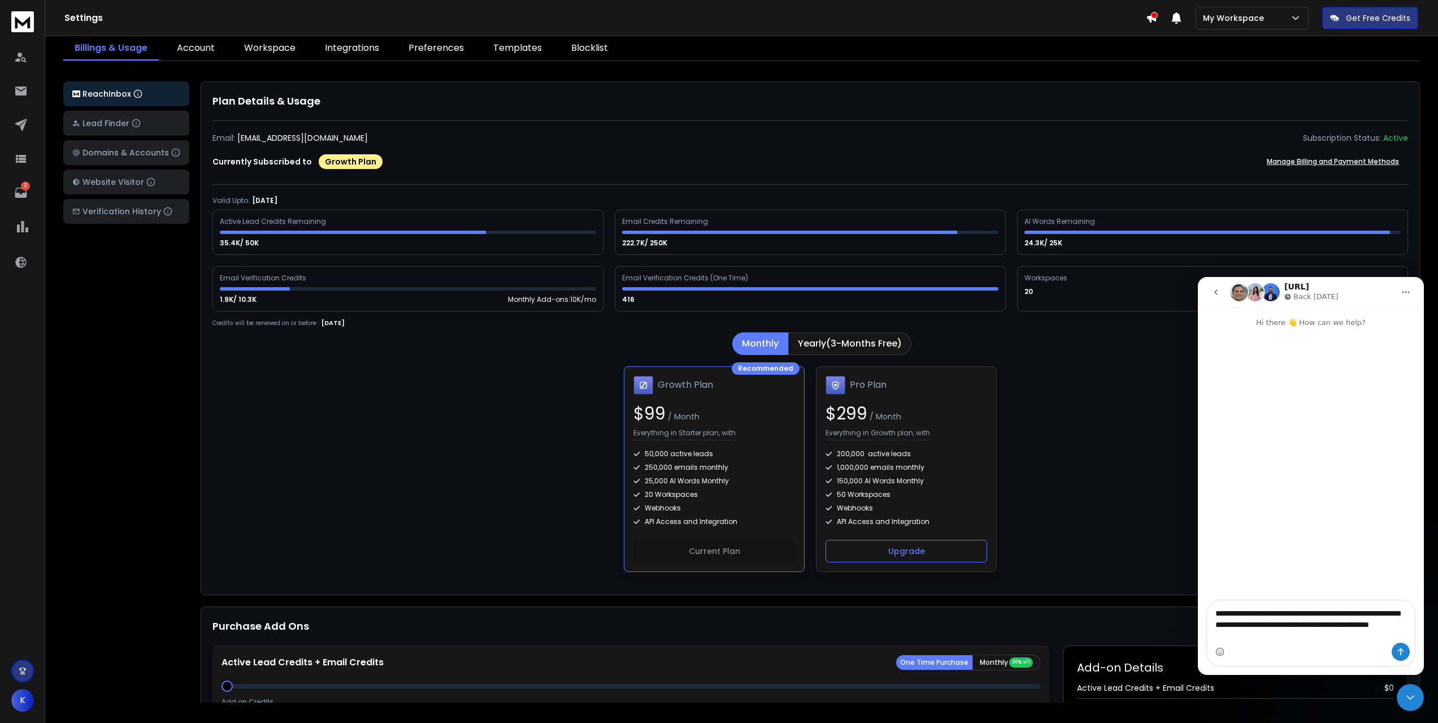
type textarea "**********"
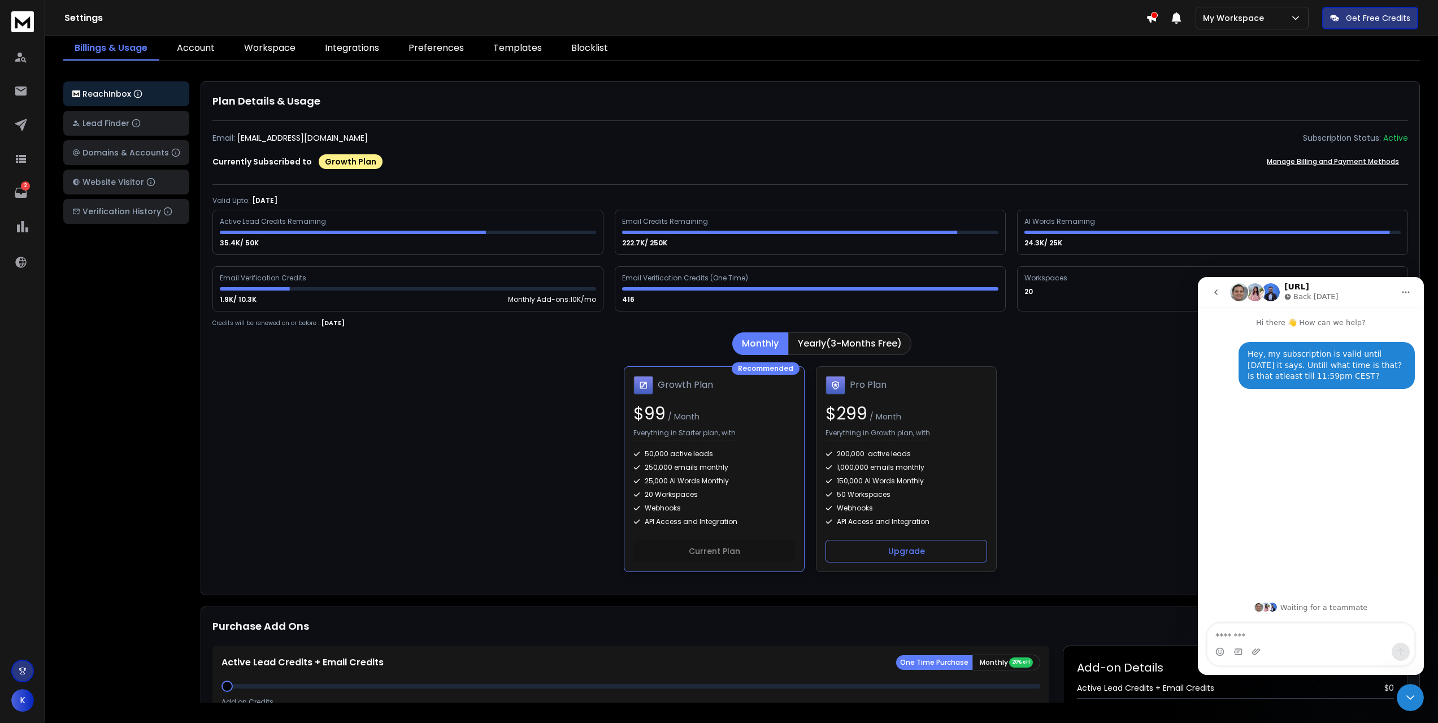
click at [878, 132] on div "Plan Details & Usage Email: kostas.kosads@gmail.com Subscription Status: Active…" at bounding box center [810, 338] width 1196 height 490
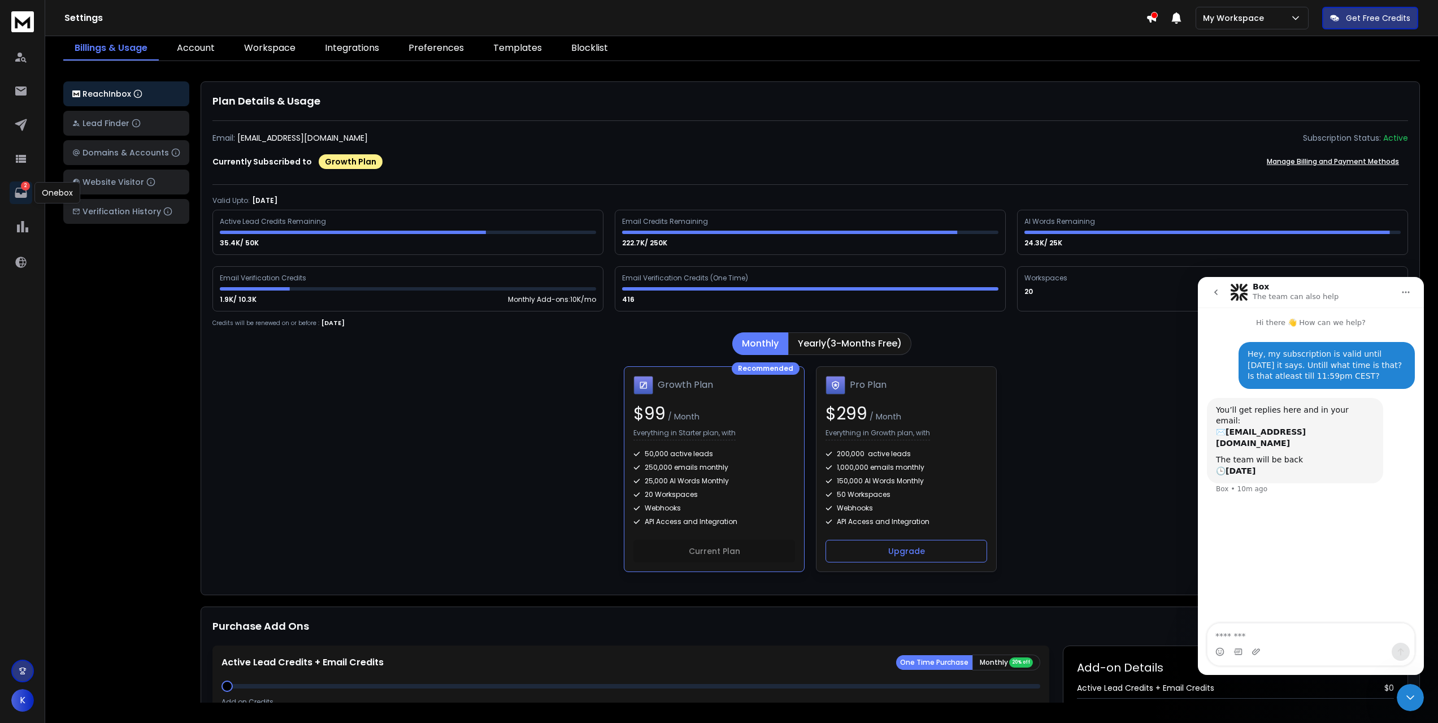
click at [16, 194] on icon at bounding box center [21, 193] width 12 height 10
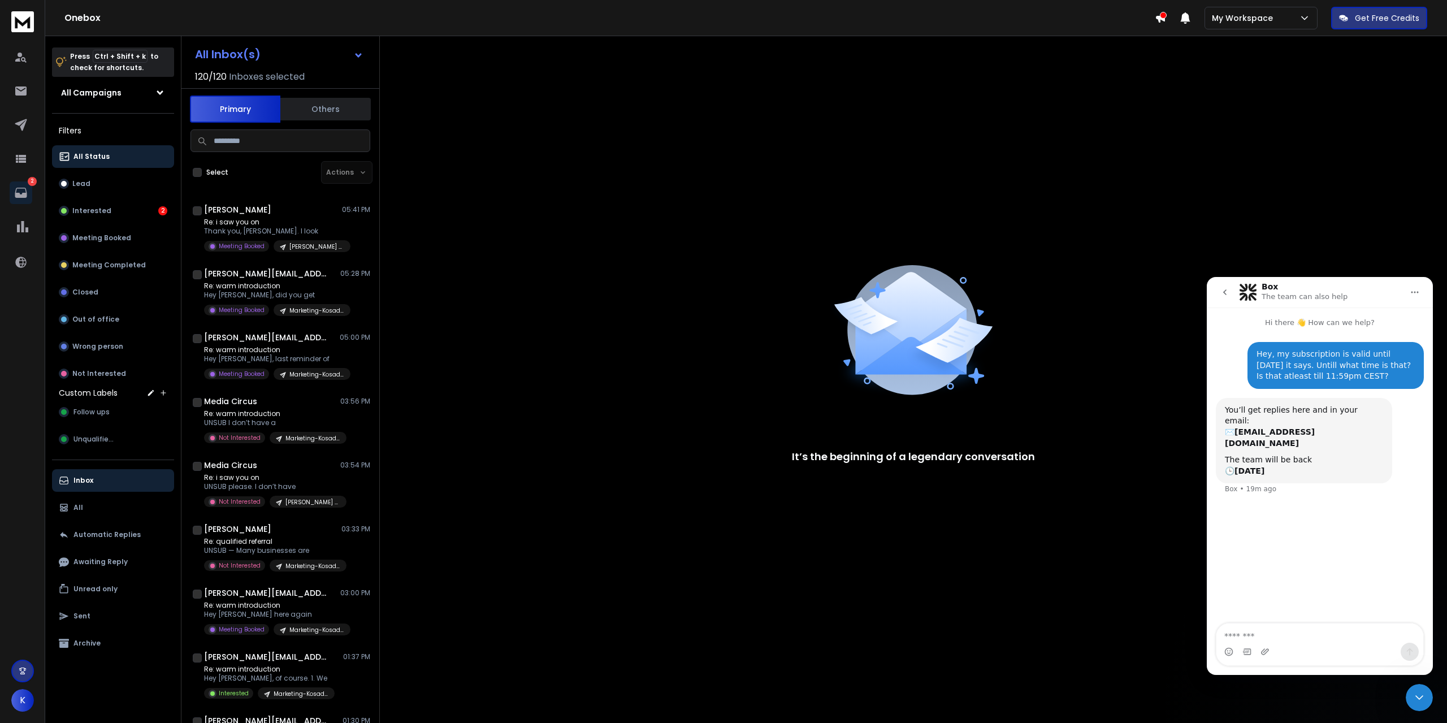
click at [316, 107] on button "Others" at bounding box center [325, 109] width 90 height 25
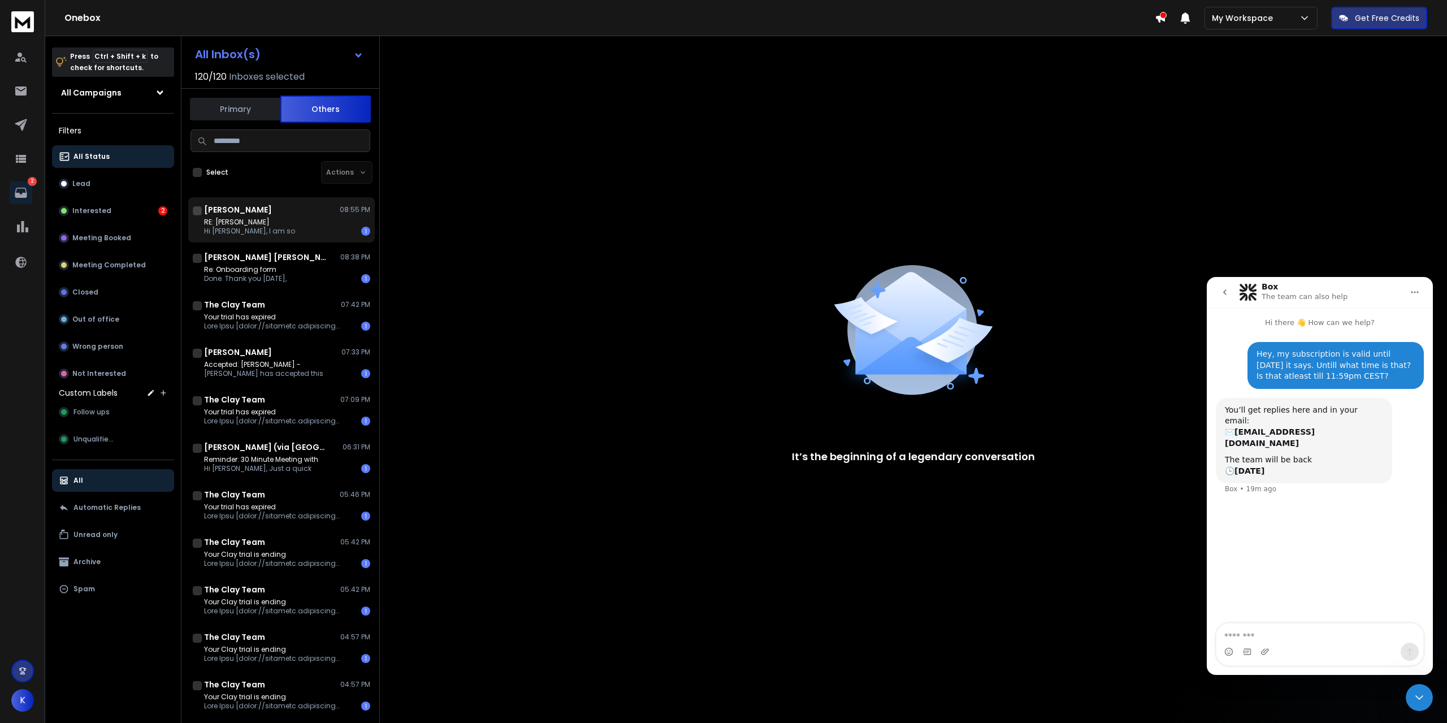
click at [320, 199] on div "William Bessette 08:55 PM RE: Kostas - William demo Hi Kostas, I am so 1" at bounding box center [281, 219] width 186 height 45
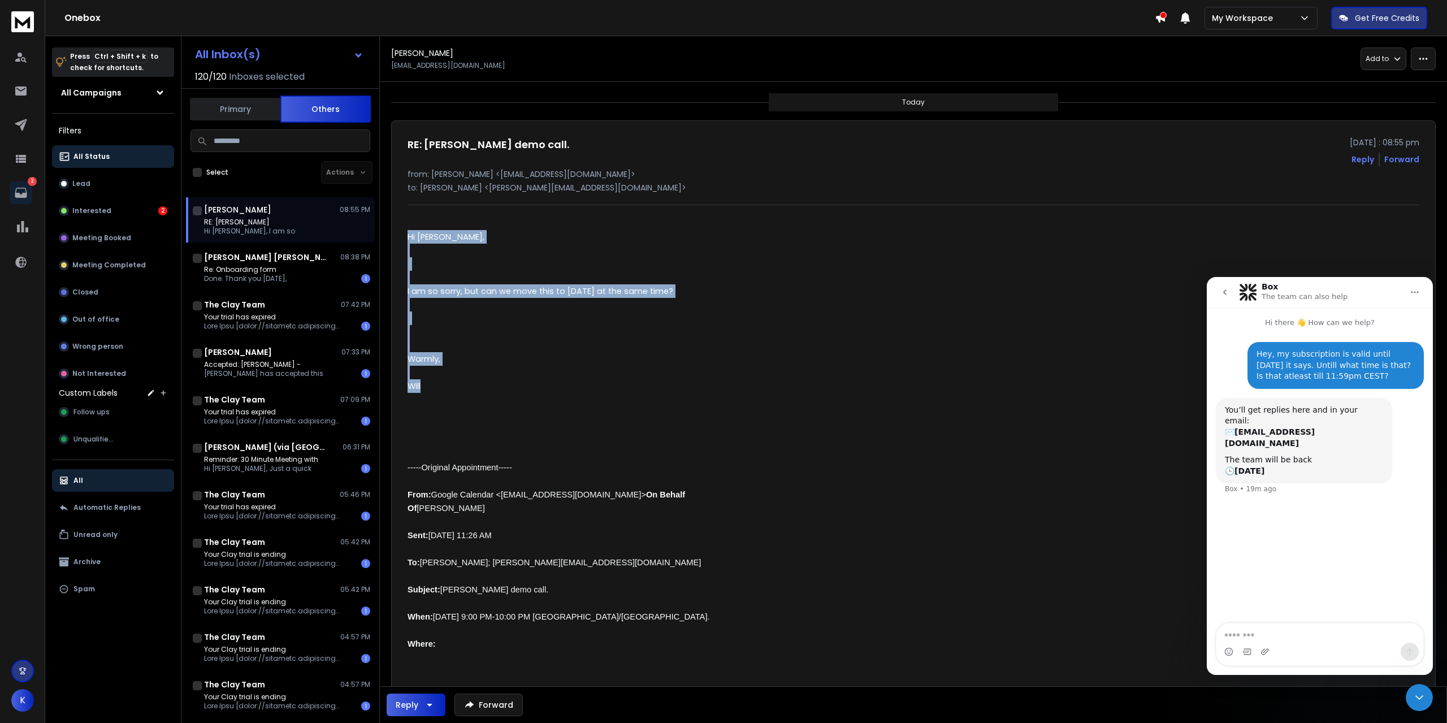
drag, startPoint x: 407, startPoint y: 236, endPoint x: 495, endPoint y: 384, distance: 172.3
copy div "Hi Kostas, I am so sorry, but can we move this to tomorrow at the same time? Wa…"
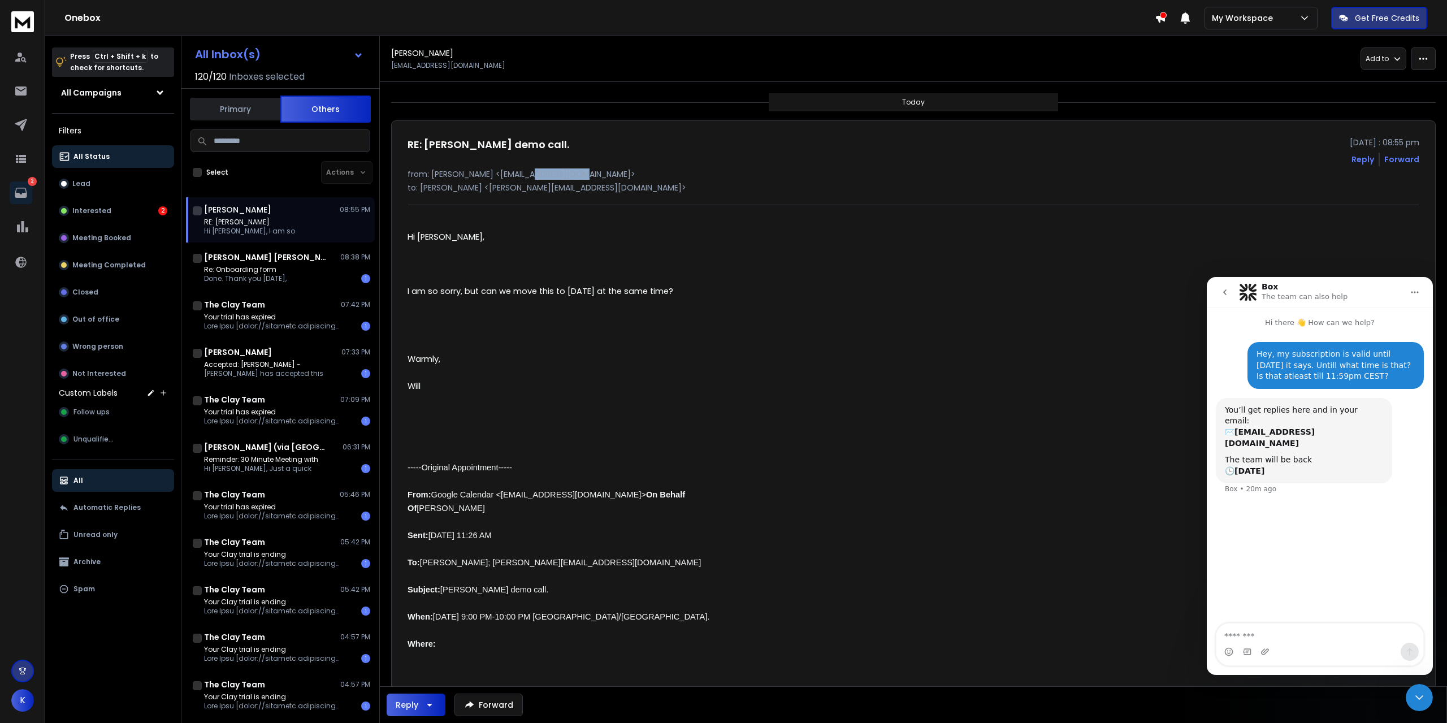
drag, startPoint x: 521, startPoint y: 172, endPoint x: 568, endPoint y: 169, distance: 47.6
click at [568, 169] on p "from: William Bessette <will@social5.com>" at bounding box center [912, 173] width 1011 height 11
copy p "social5.com"
click at [301, 267] on div "Re: Onboarding form Done. Thank you On Tue, 1" at bounding box center [287, 274] width 166 height 18
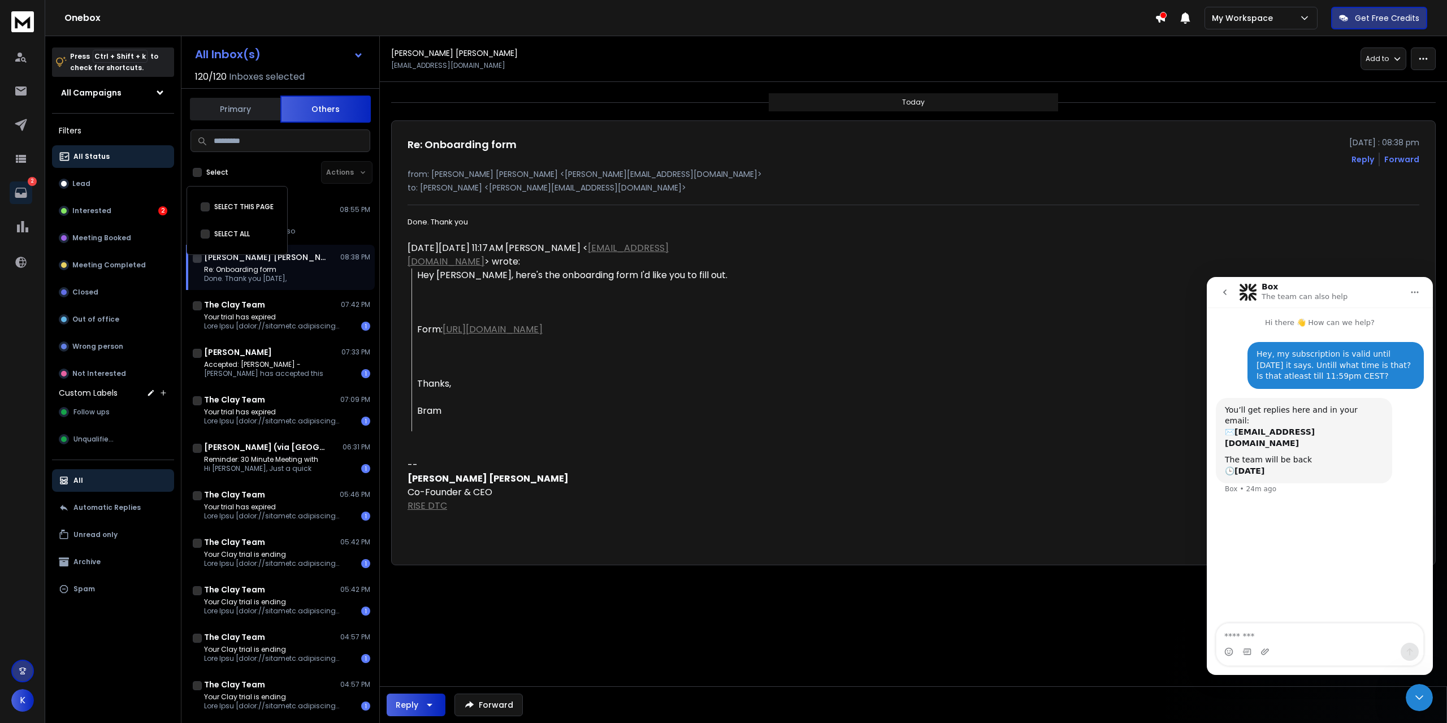
click at [244, 119] on button "Primary" at bounding box center [235, 109] width 90 height 25
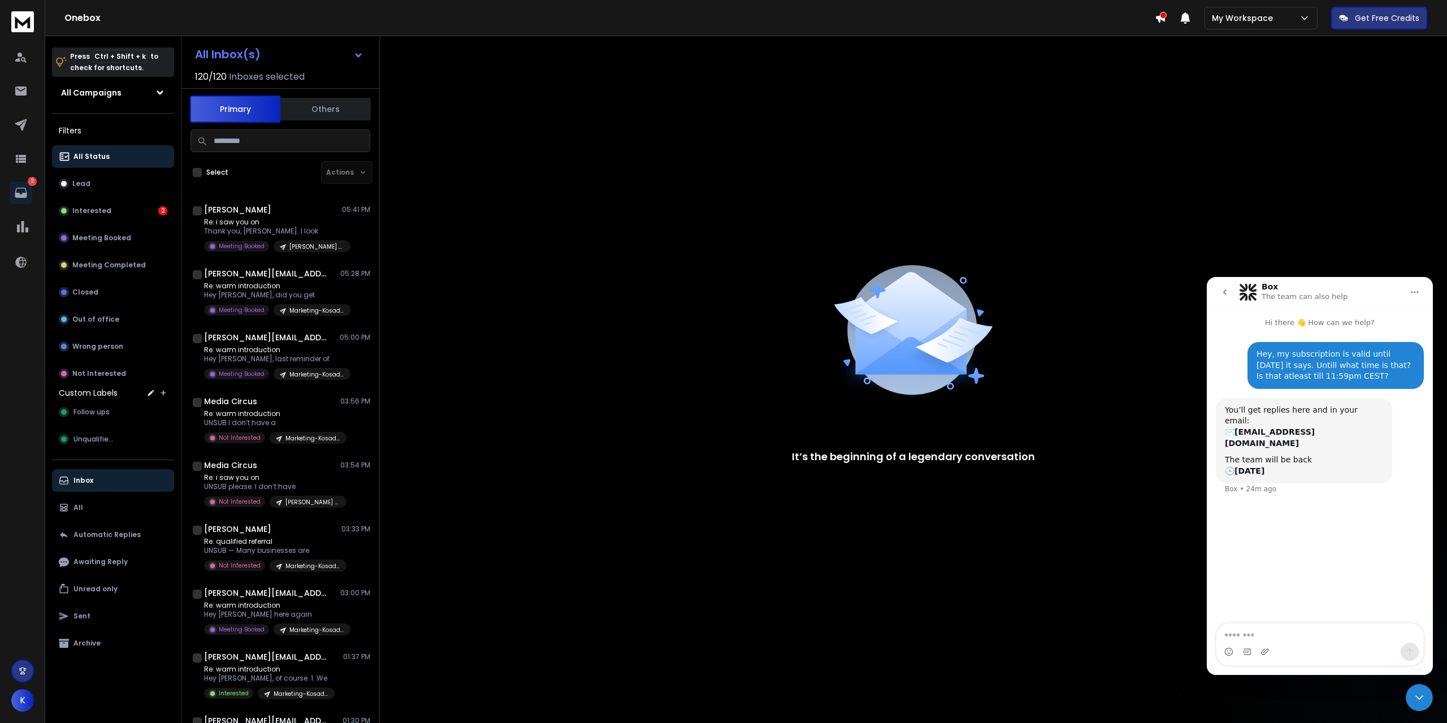
click at [296, 99] on button "Others" at bounding box center [325, 109] width 90 height 25
